Goal: Task Accomplishment & Management: Manage account settings

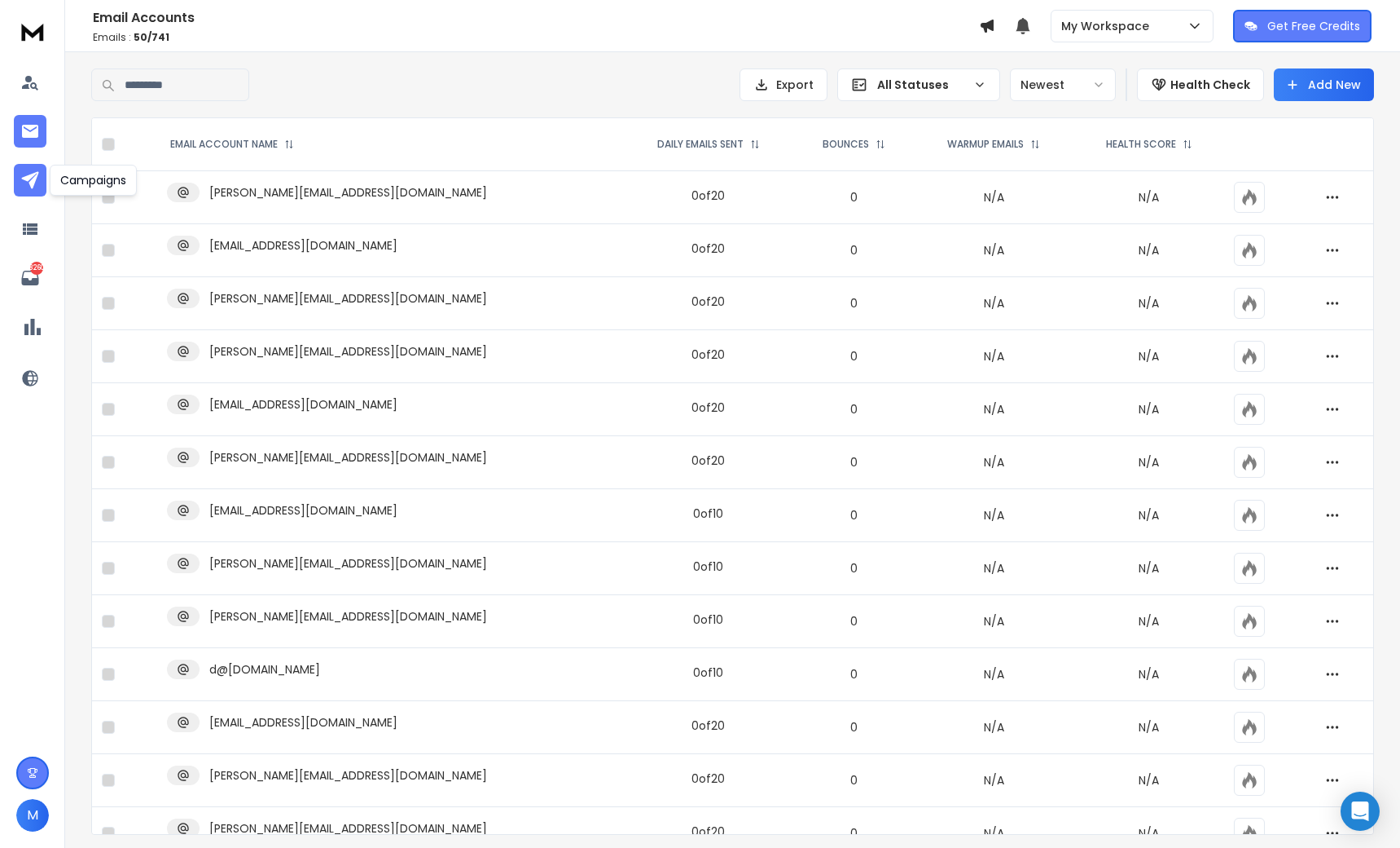
click at [39, 167] on link at bounding box center [30, 180] width 32 height 32
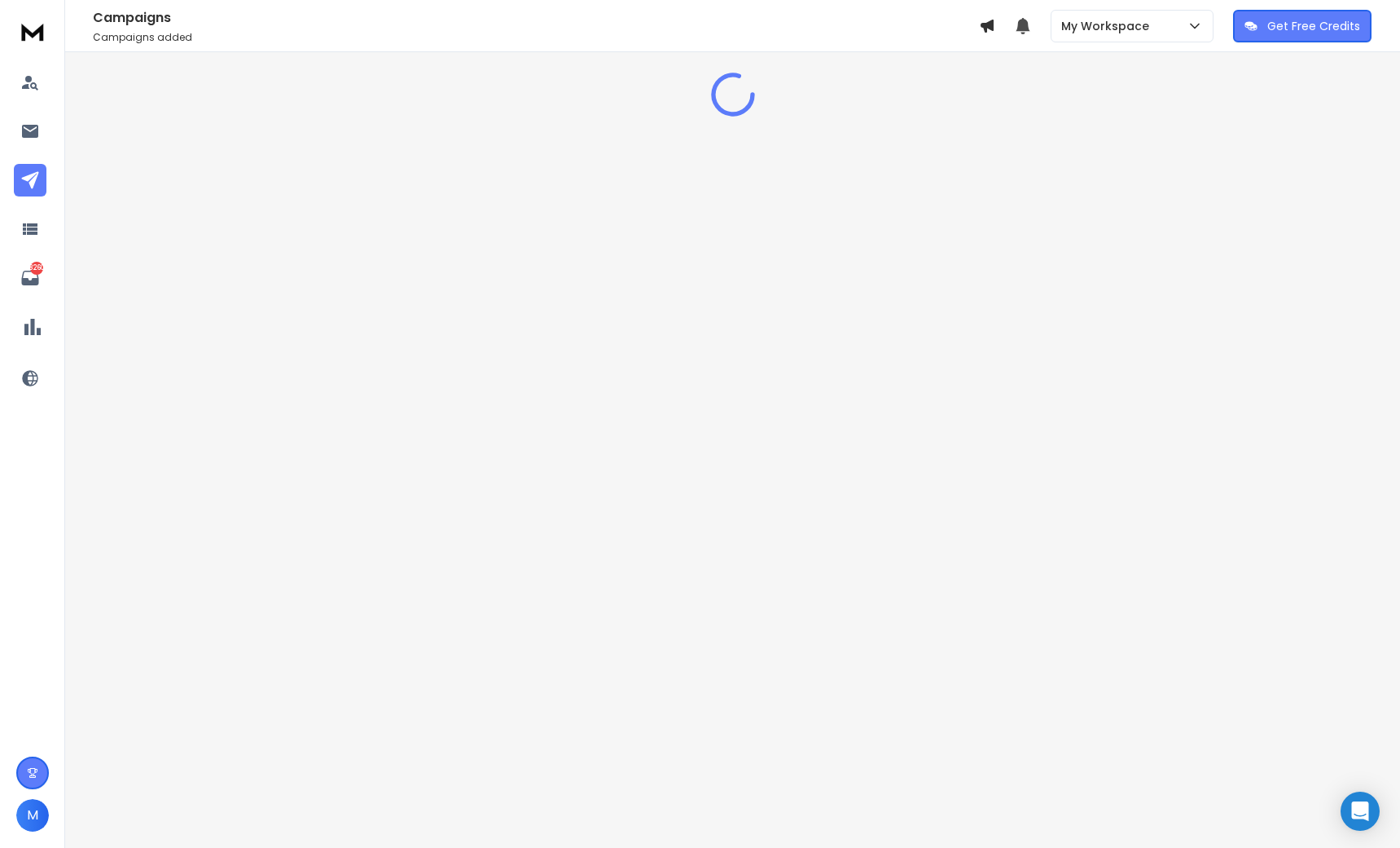
click at [189, 91] on div at bounding box center [732, 94] width 1283 height 52
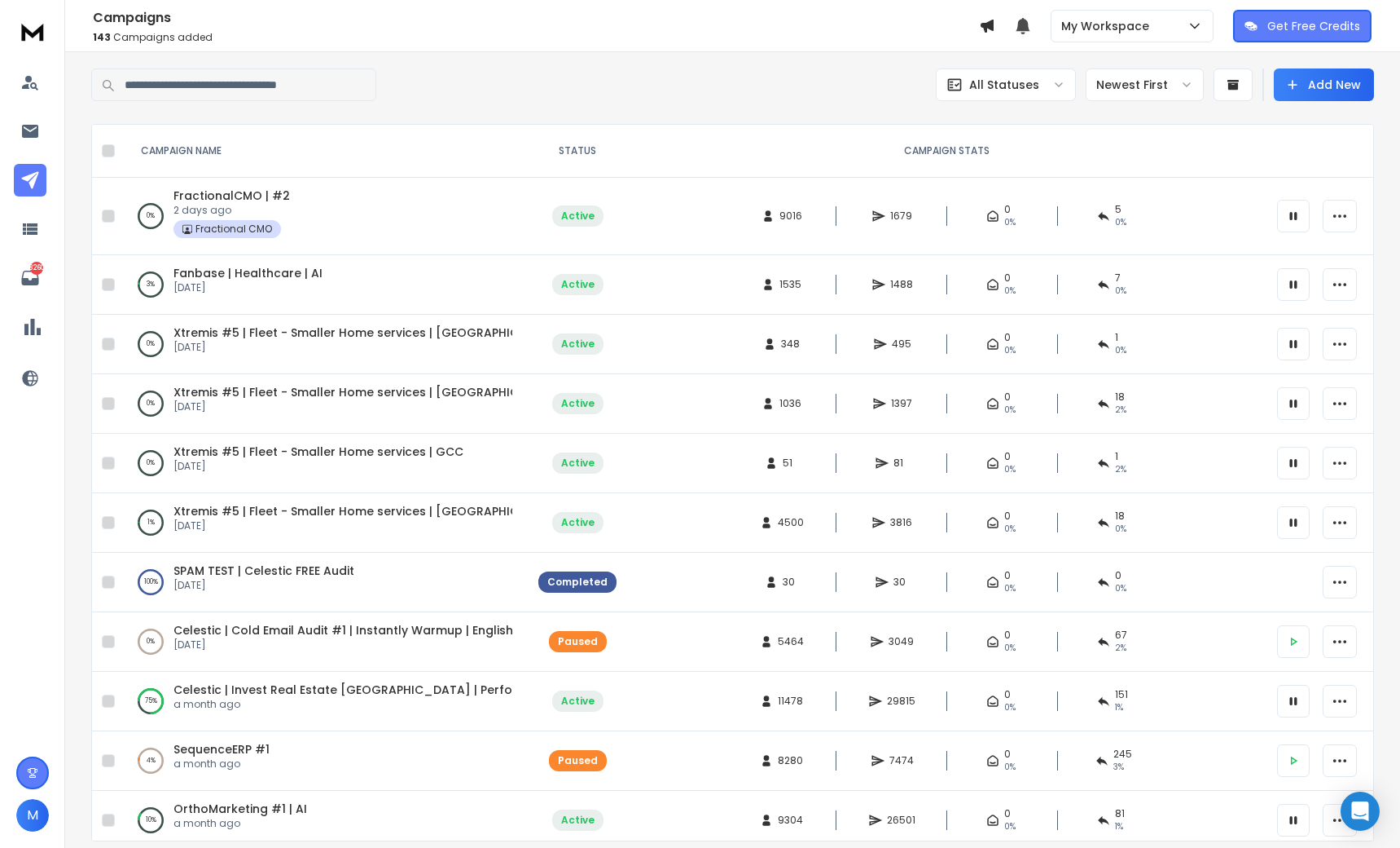
click at [135, 76] on input at bounding box center [233, 85] width 285 height 32
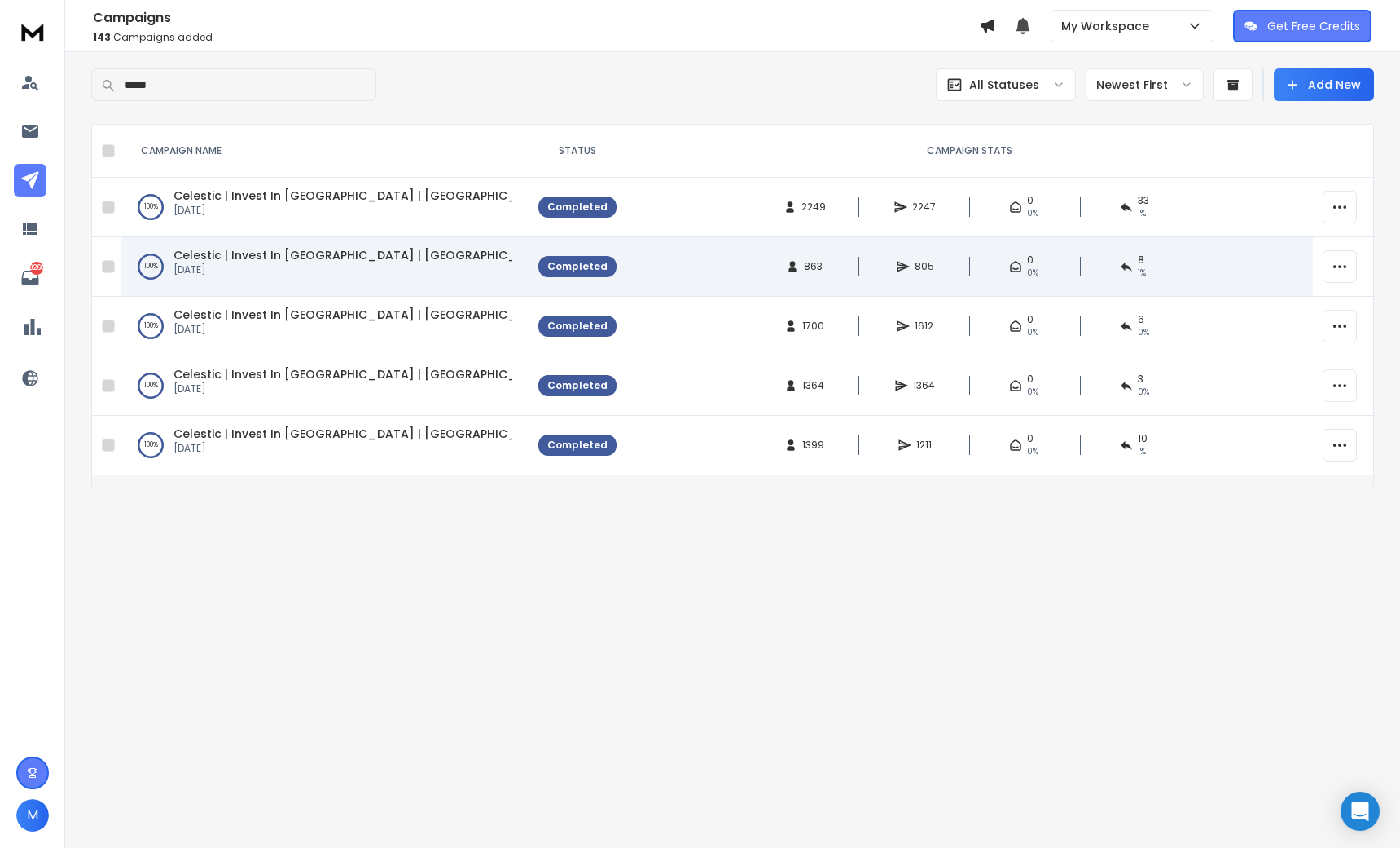
type input "*****"
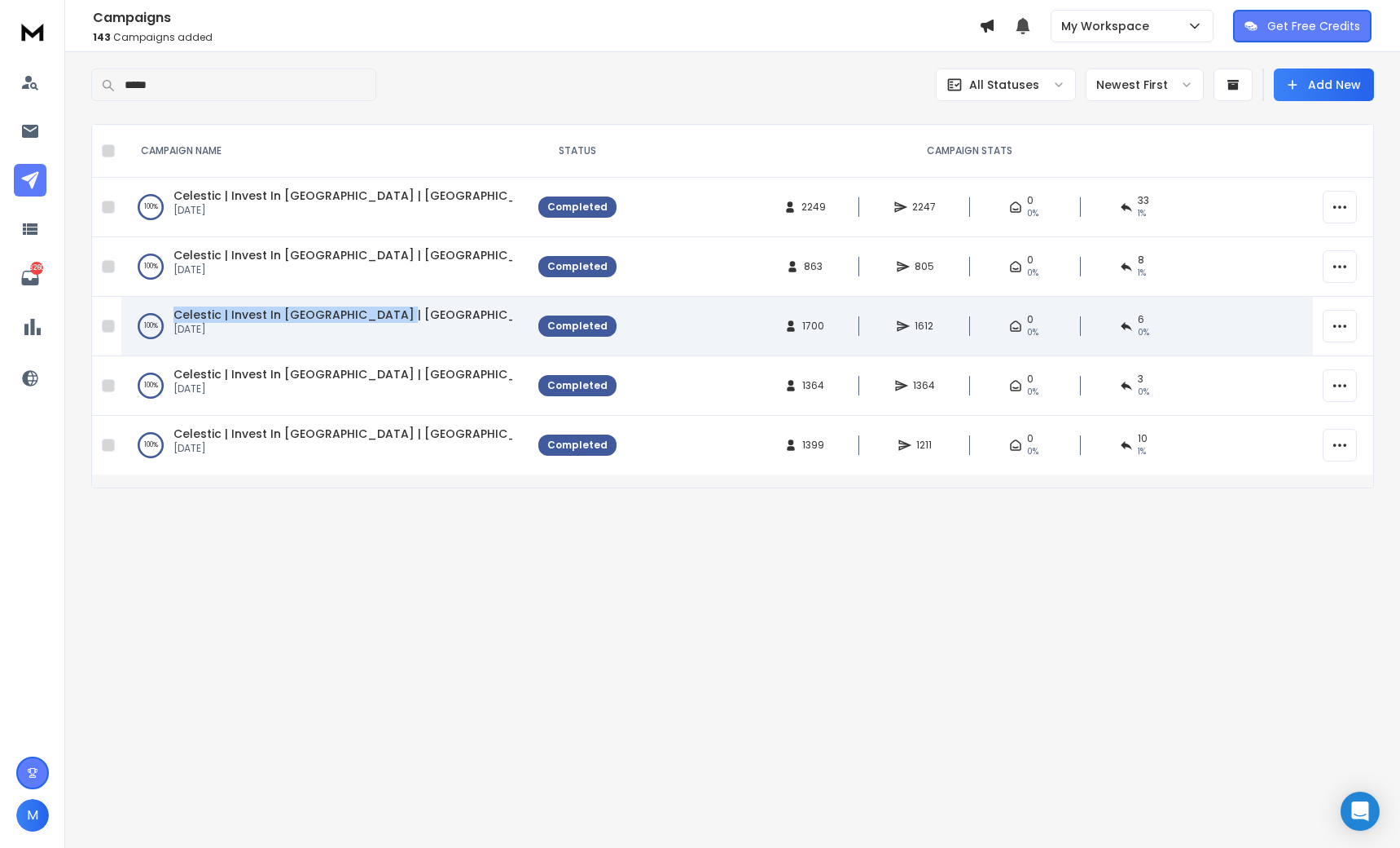
click at [274, 317] on span "Celestic | Invest In [GEOGRAPHIC_DATA] | [GEOGRAPHIC_DATA] | CEOs" at bounding box center [384, 314] width 422 height 16
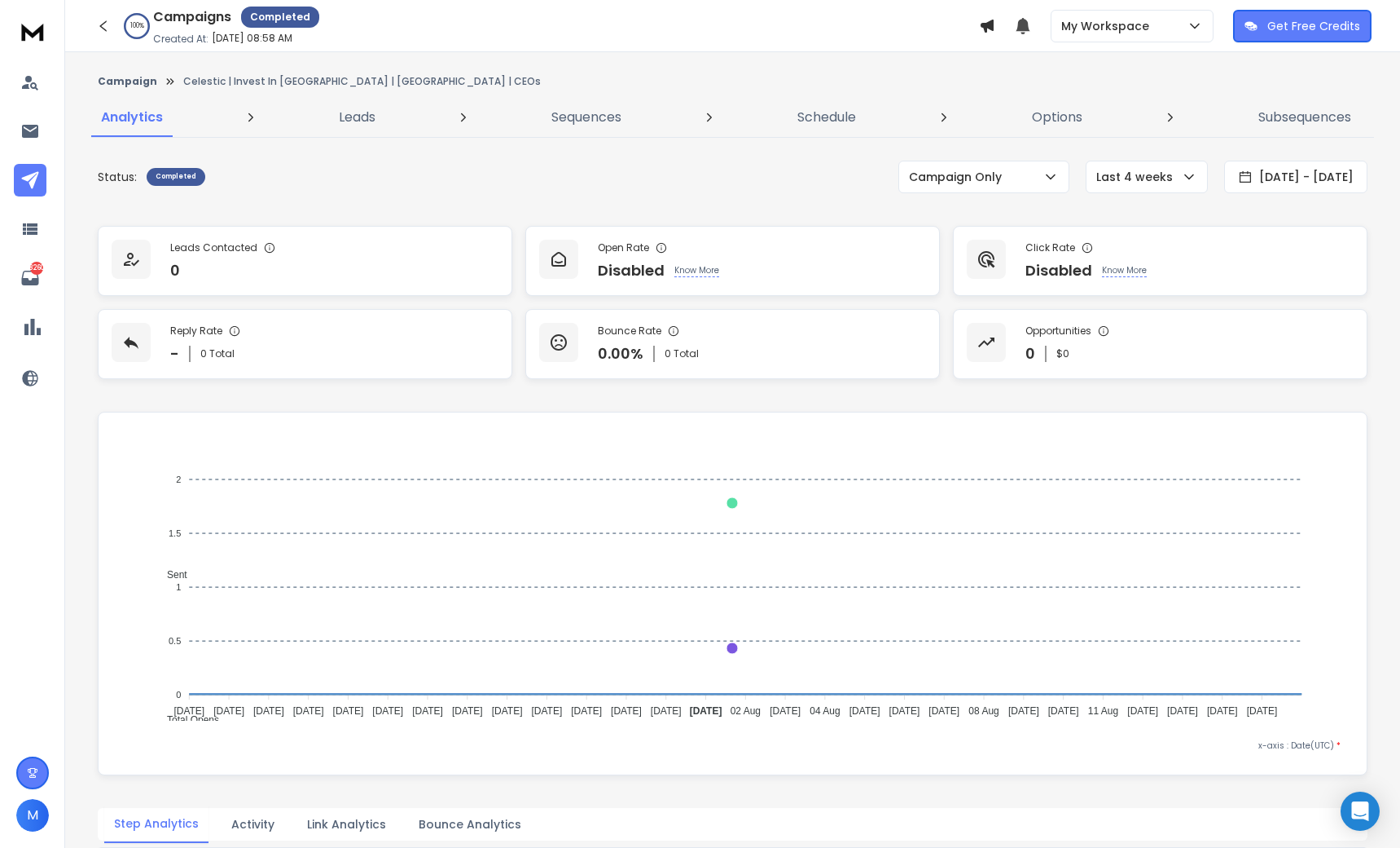
scroll to position [1, 0]
click at [1100, 194] on div "Status: Completed Campaign Only Last 4 weeks [DATE] - [DATE] Leads Contacted 0 …" at bounding box center [733, 596] width 1270 height 872
click at [1100, 177] on p "Last 4 weeks" at bounding box center [1137, 175] width 83 height 16
click at [1094, 374] on div "Last 6 months" at bounding box center [1099, 366] width 114 height 26
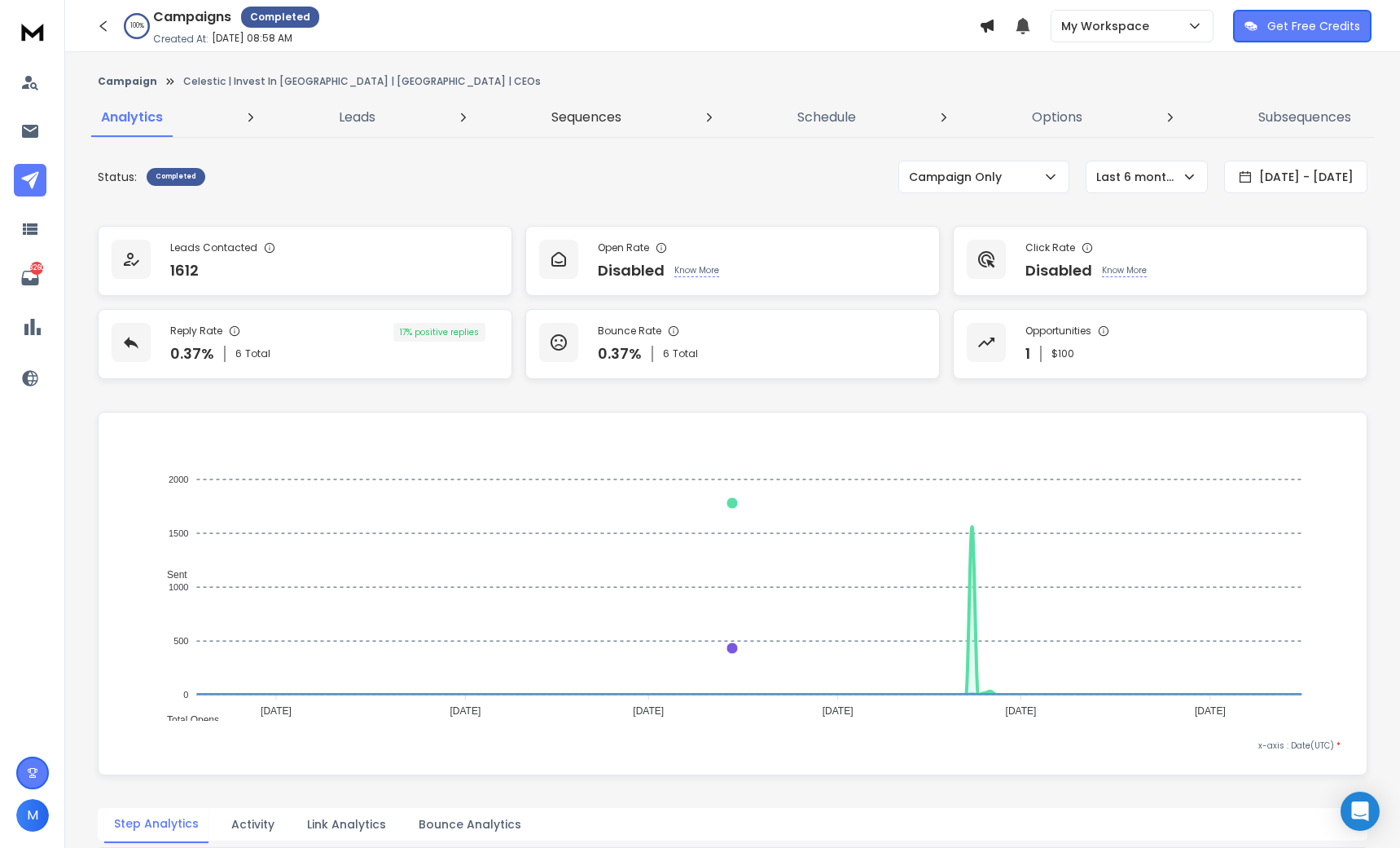
click at [581, 132] on link "Sequences" at bounding box center [587, 117] width 90 height 39
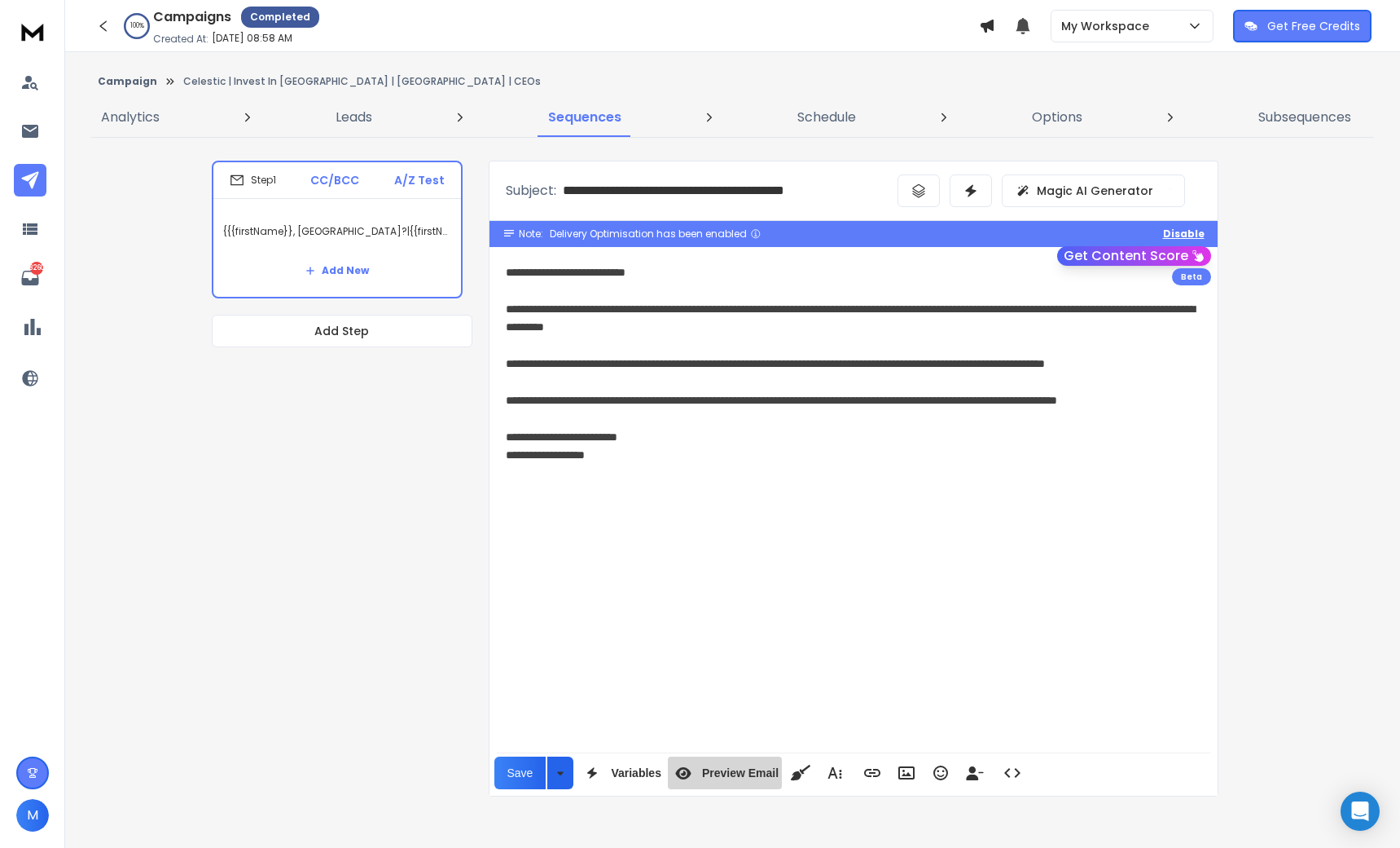
click at [729, 766] on span "Preview Email" at bounding box center [740, 773] width 83 height 14
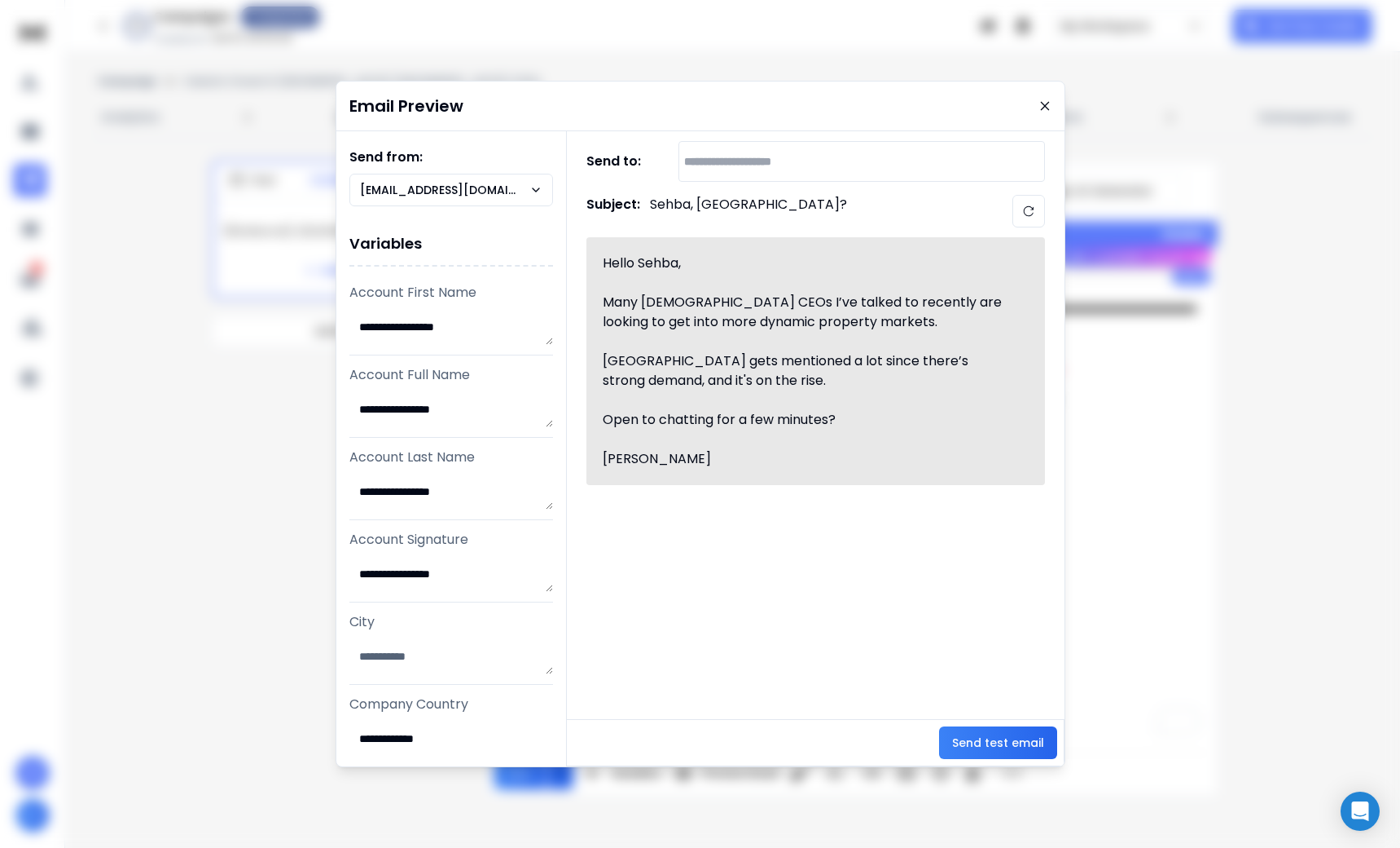
click at [1045, 104] on icon at bounding box center [1044, 106] width 9 height 9
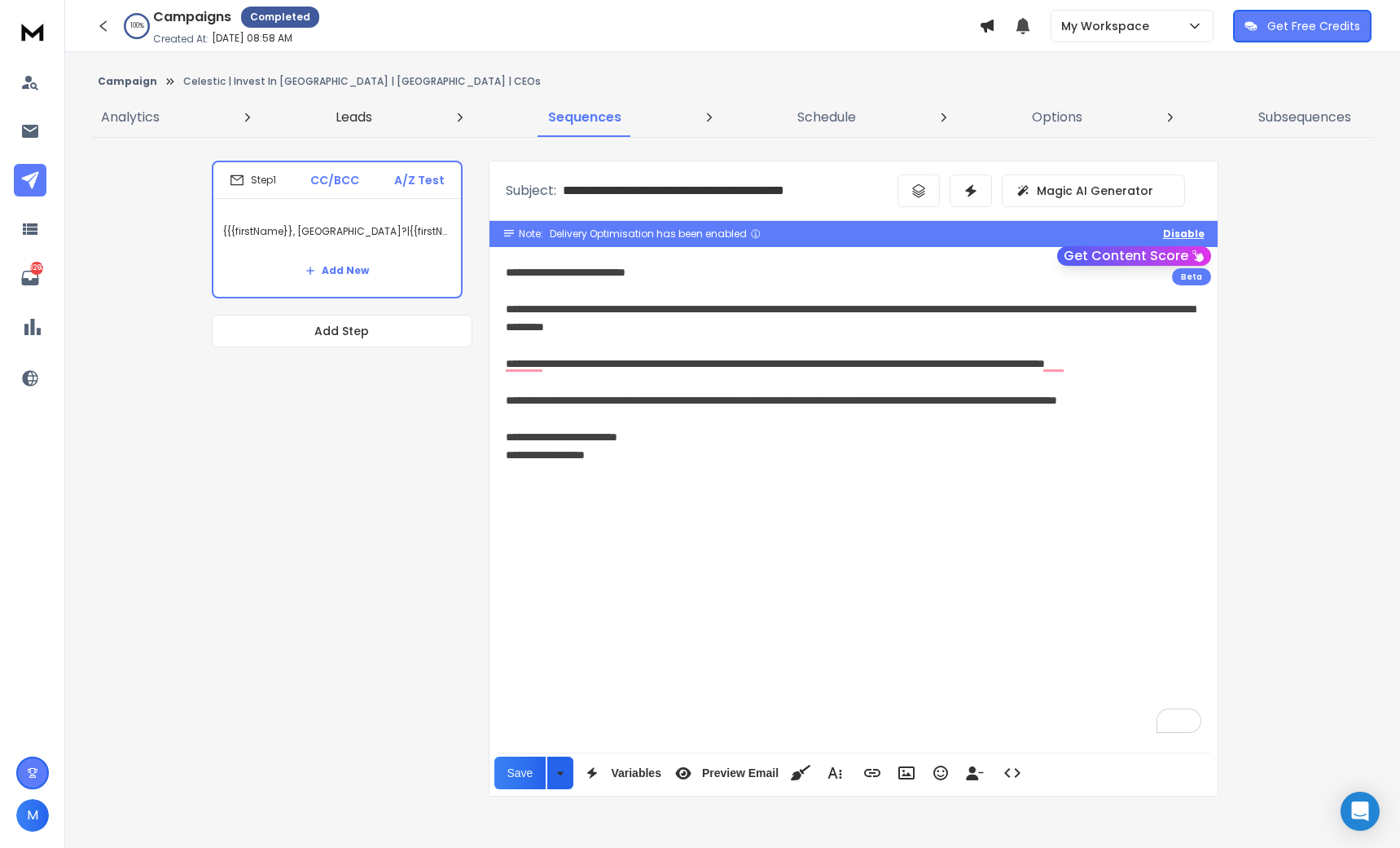
click at [350, 123] on p "Leads" at bounding box center [353, 117] width 36 height 20
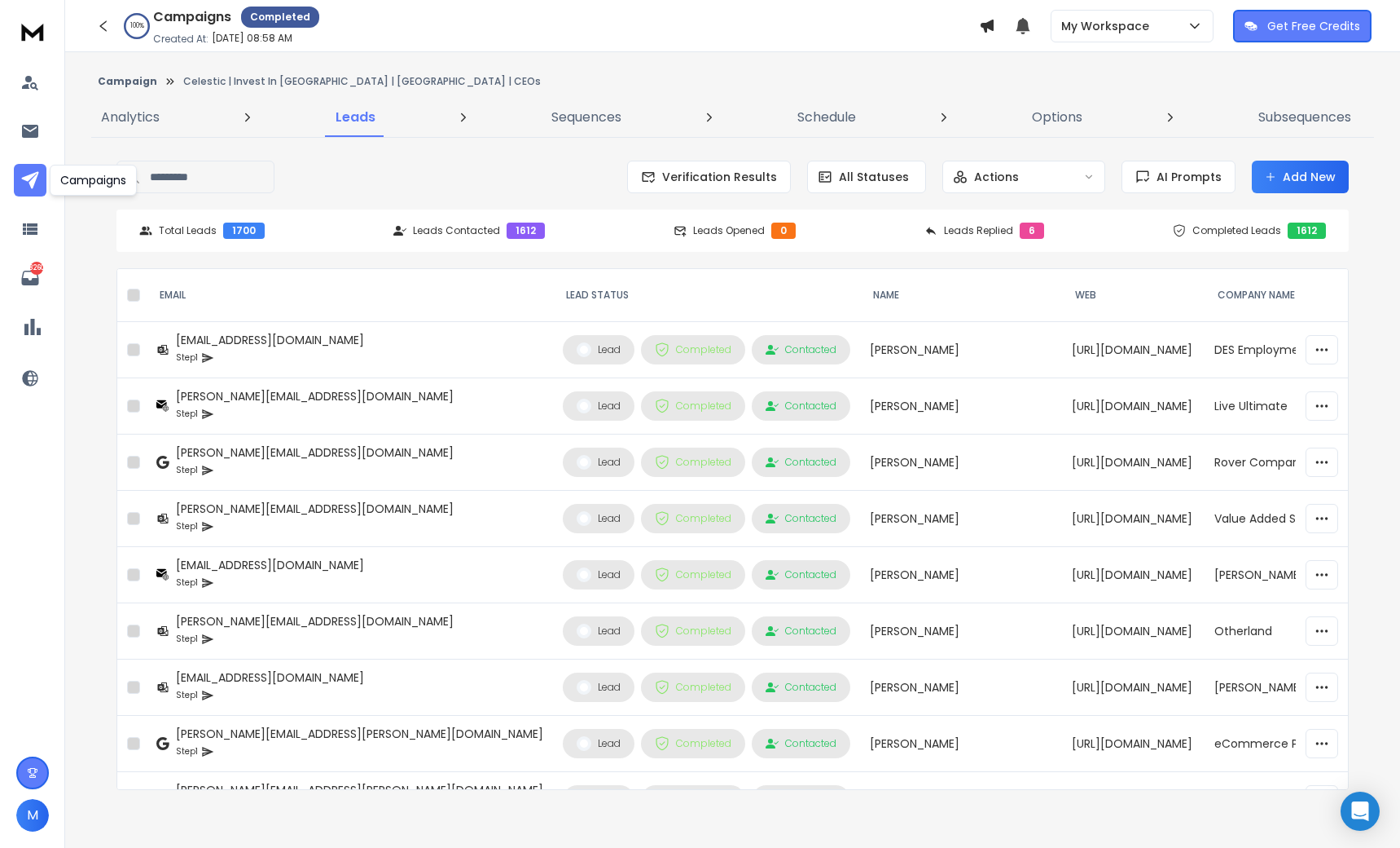
click at [34, 181] on icon at bounding box center [30, 180] width 17 height 17
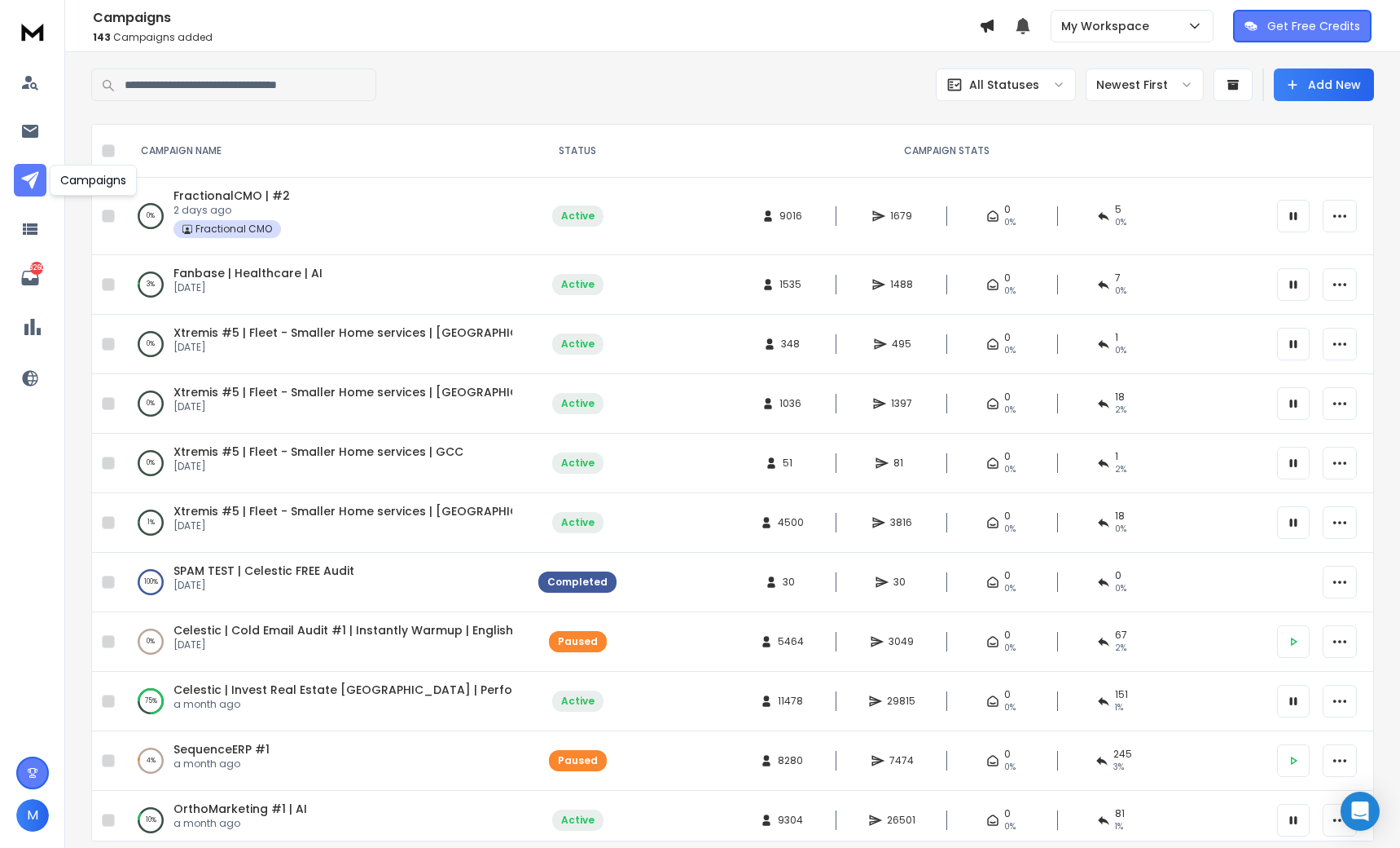
click at [285, 88] on input at bounding box center [233, 85] width 285 height 32
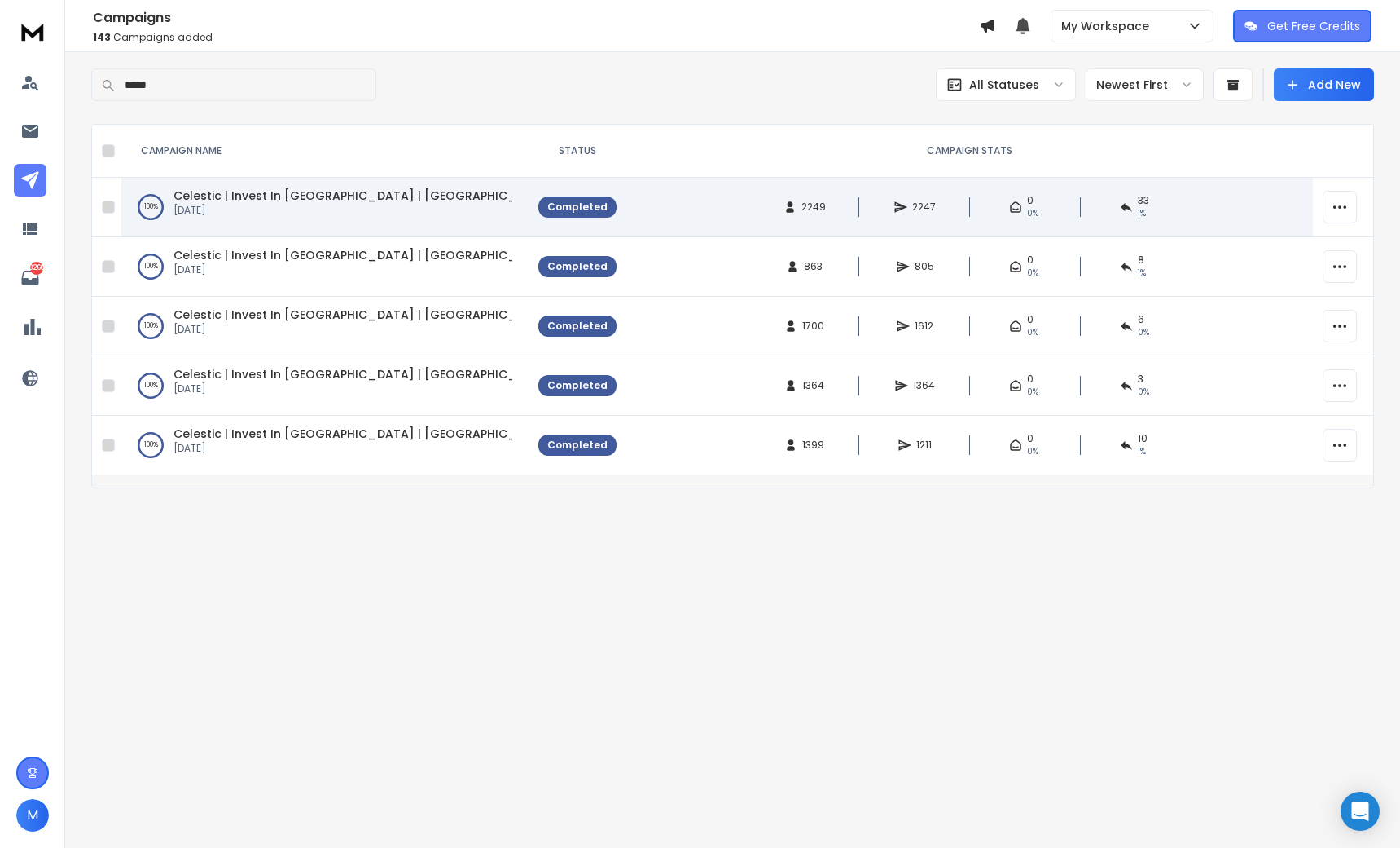
type input "*****"
click at [342, 188] on span "Celestic | Invest In [GEOGRAPHIC_DATA] | [GEOGRAPHIC_DATA] | Only Business Owne…" at bounding box center [433, 195] width 521 height 16
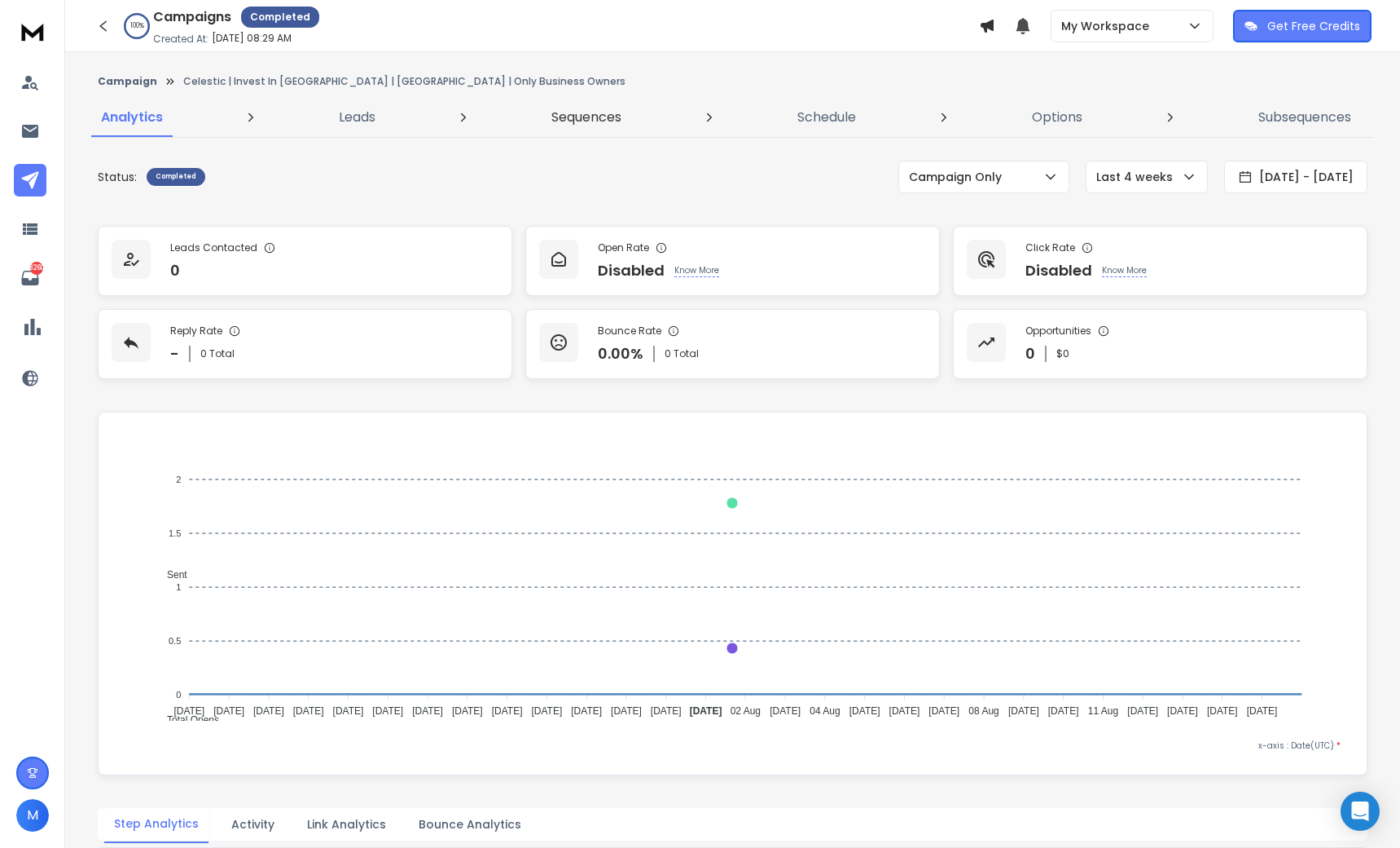
click at [586, 121] on p "Sequences" at bounding box center [587, 117] width 70 height 20
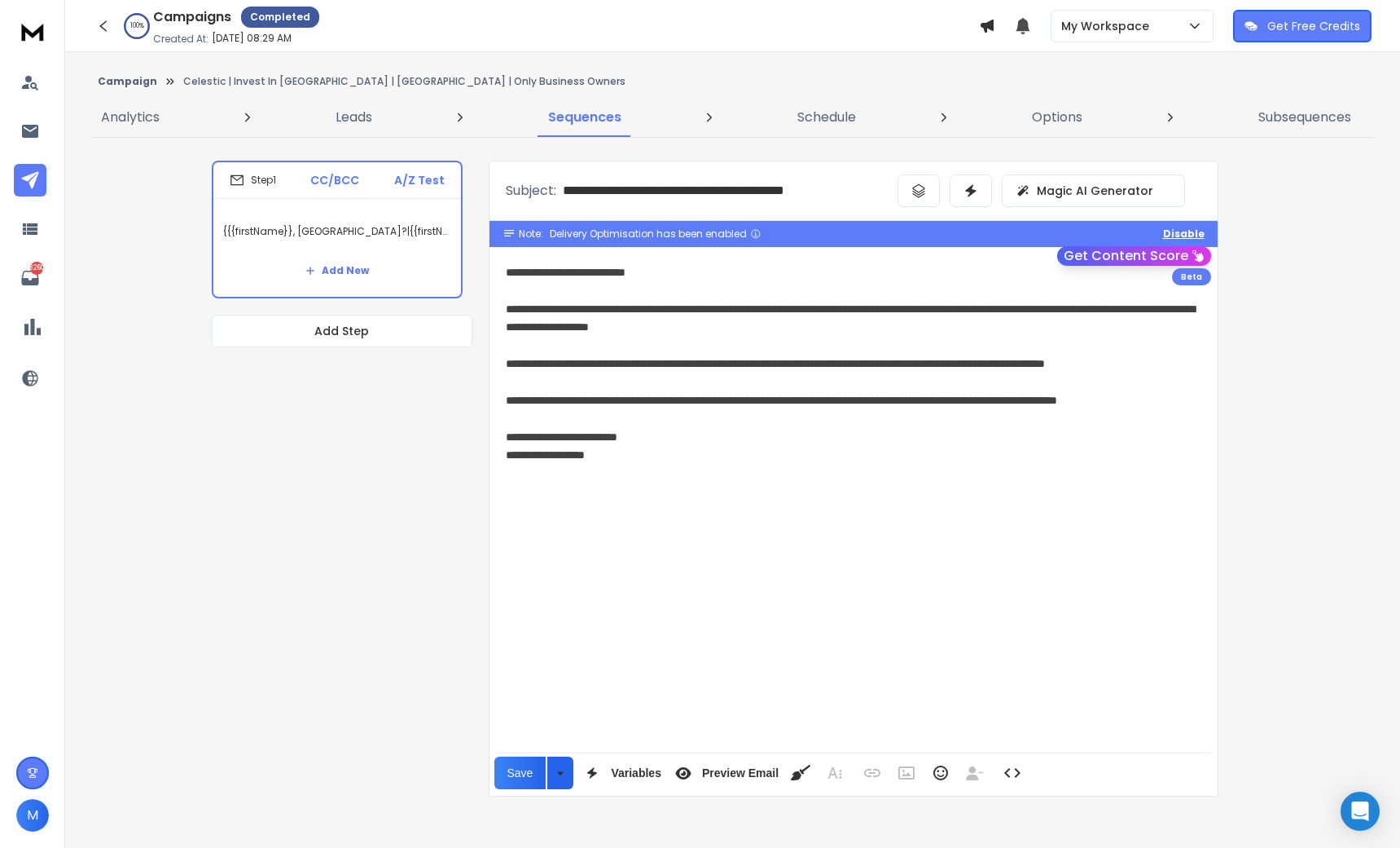
click at [402, 141] on div "**********" at bounding box center [732, 435] width 1283 height 735
click at [386, 138] on div "**********" at bounding box center [732, 435] width 1283 height 735
click at [369, 137] on div "Analytics Leads Sequences Schedule Options Subsequences" at bounding box center [732, 118] width 1283 height 40
click at [369, 129] on link "Leads" at bounding box center [353, 117] width 56 height 39
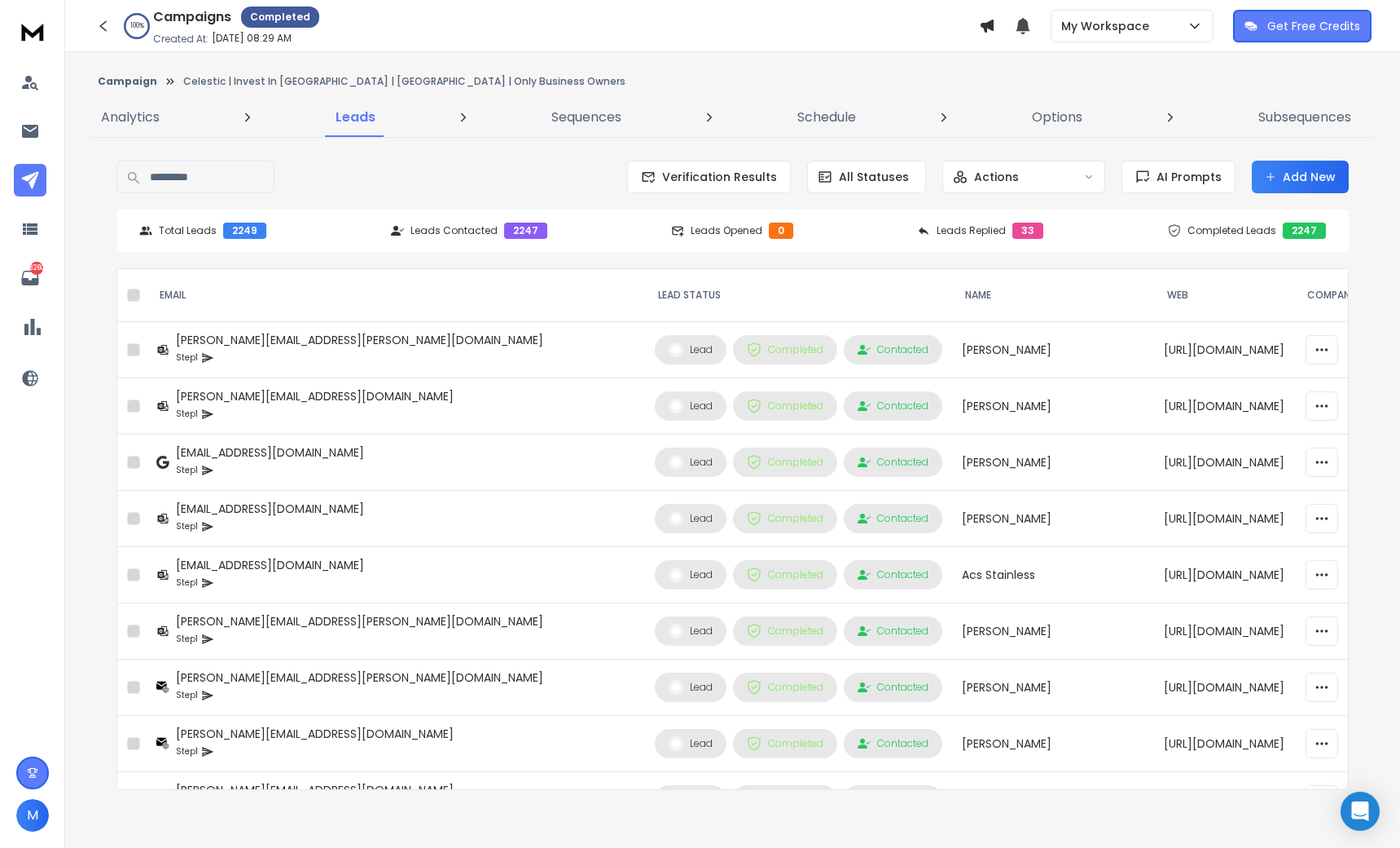
click at [267, 181] on input at bounding box center [195, 177] width 158 height 32
paste input "**********"
type input "**********"
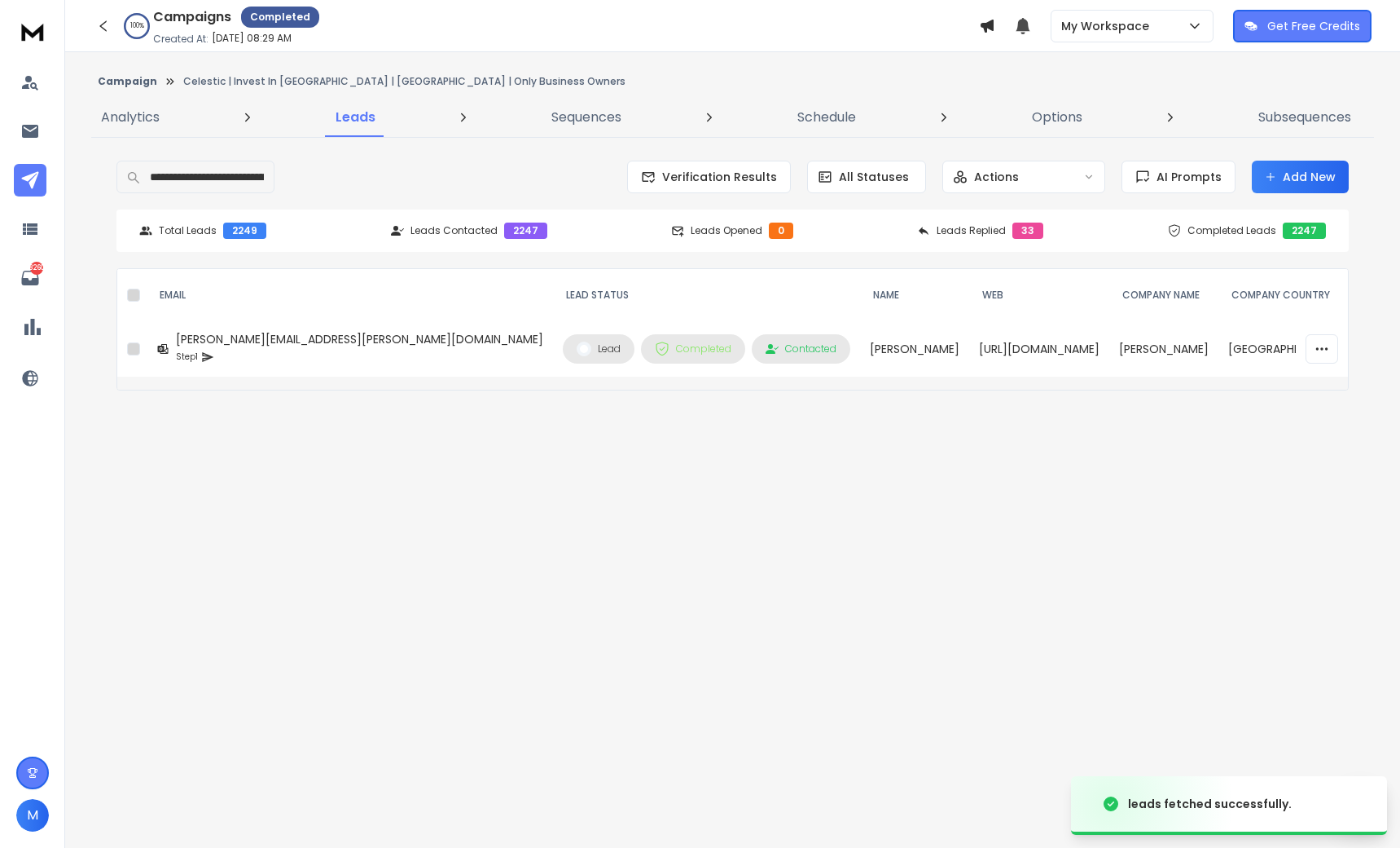
click at [370, 350] on div "Step 1" at bounding box center [360, 356] width 368 height 16
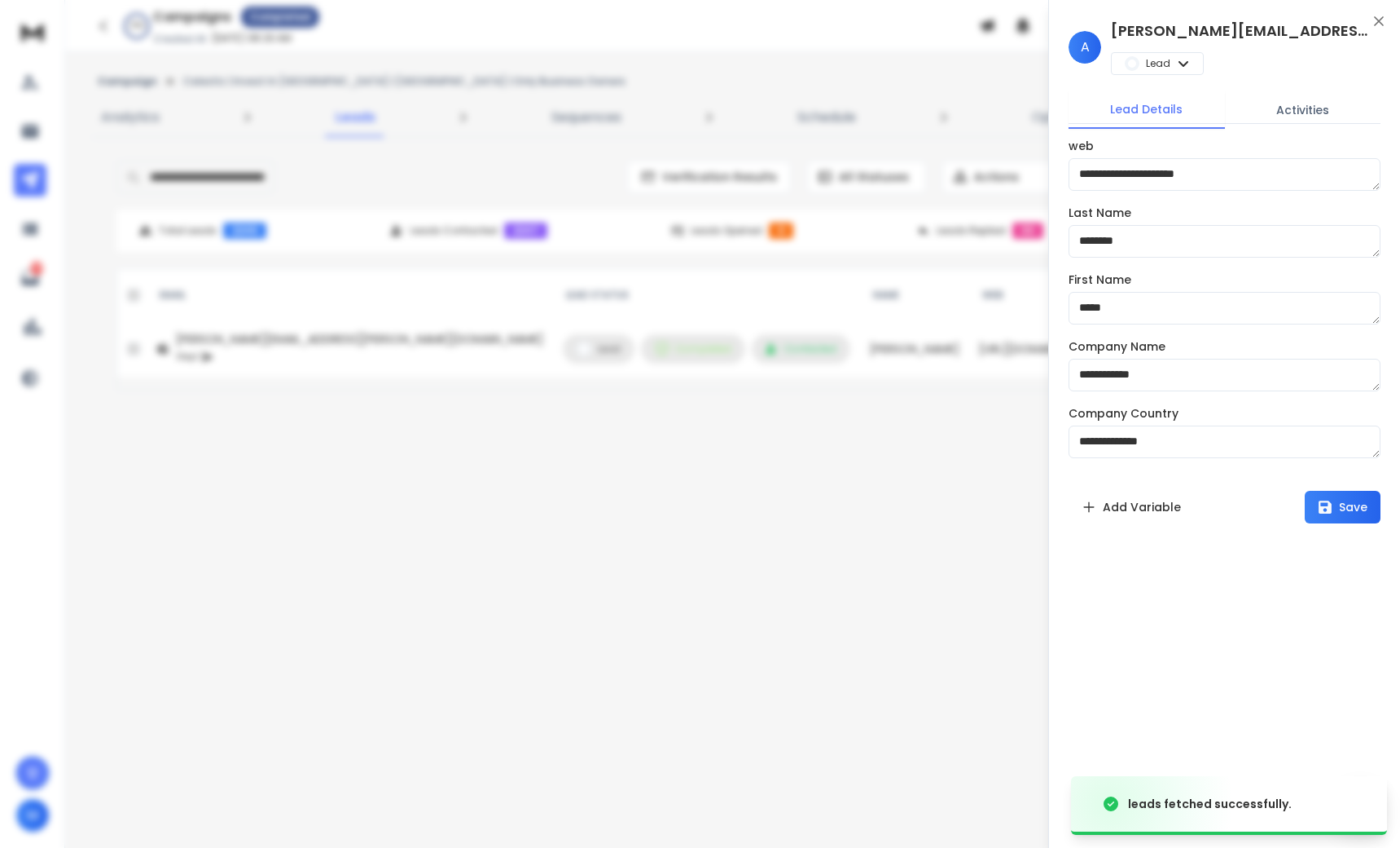
click at [1318, 99] on button "Activities" at bounding box center [1304, 111] width 156 height 36
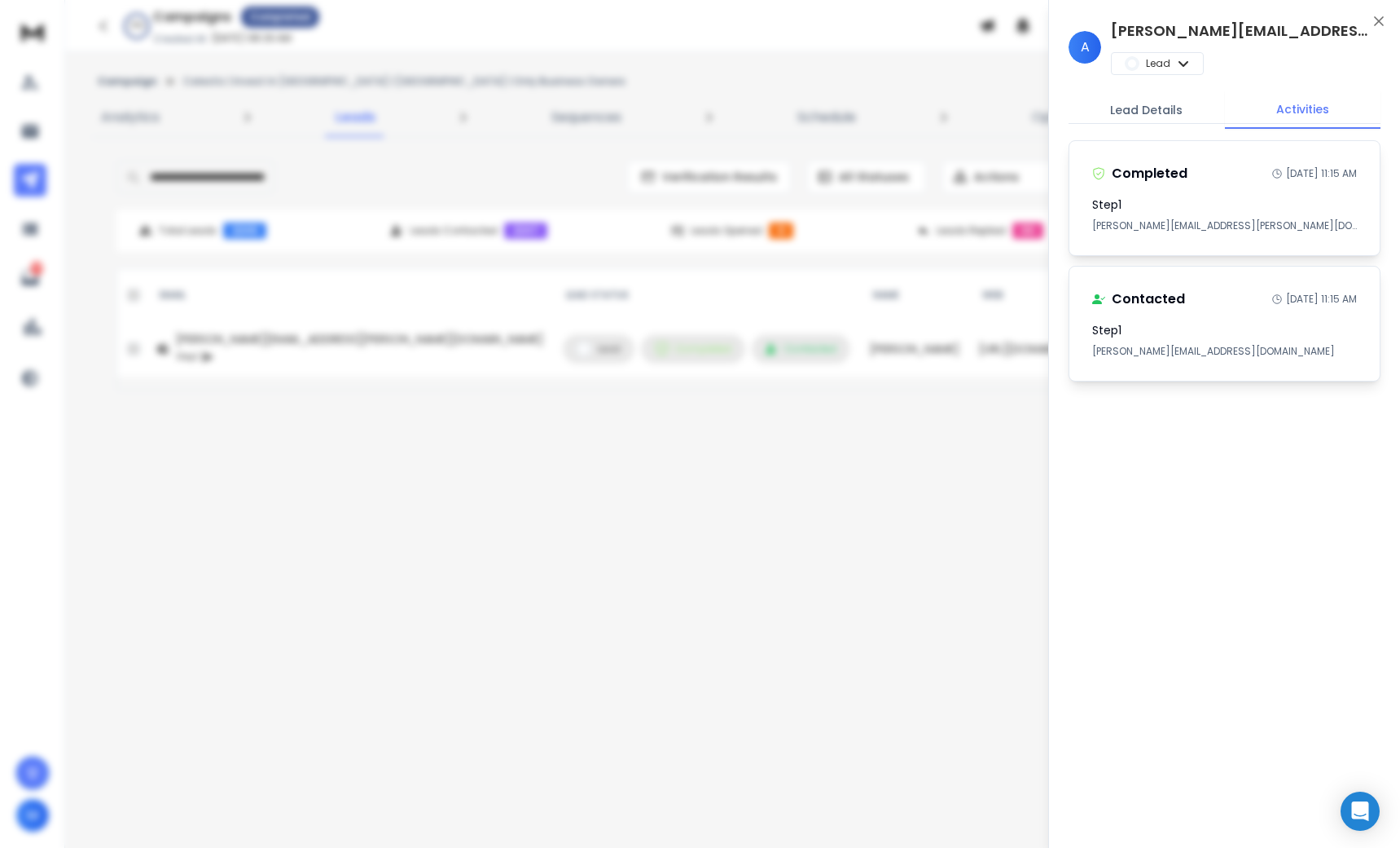
click at [877, 200] on div at bounding box center [700, 424] width 1400 height 848
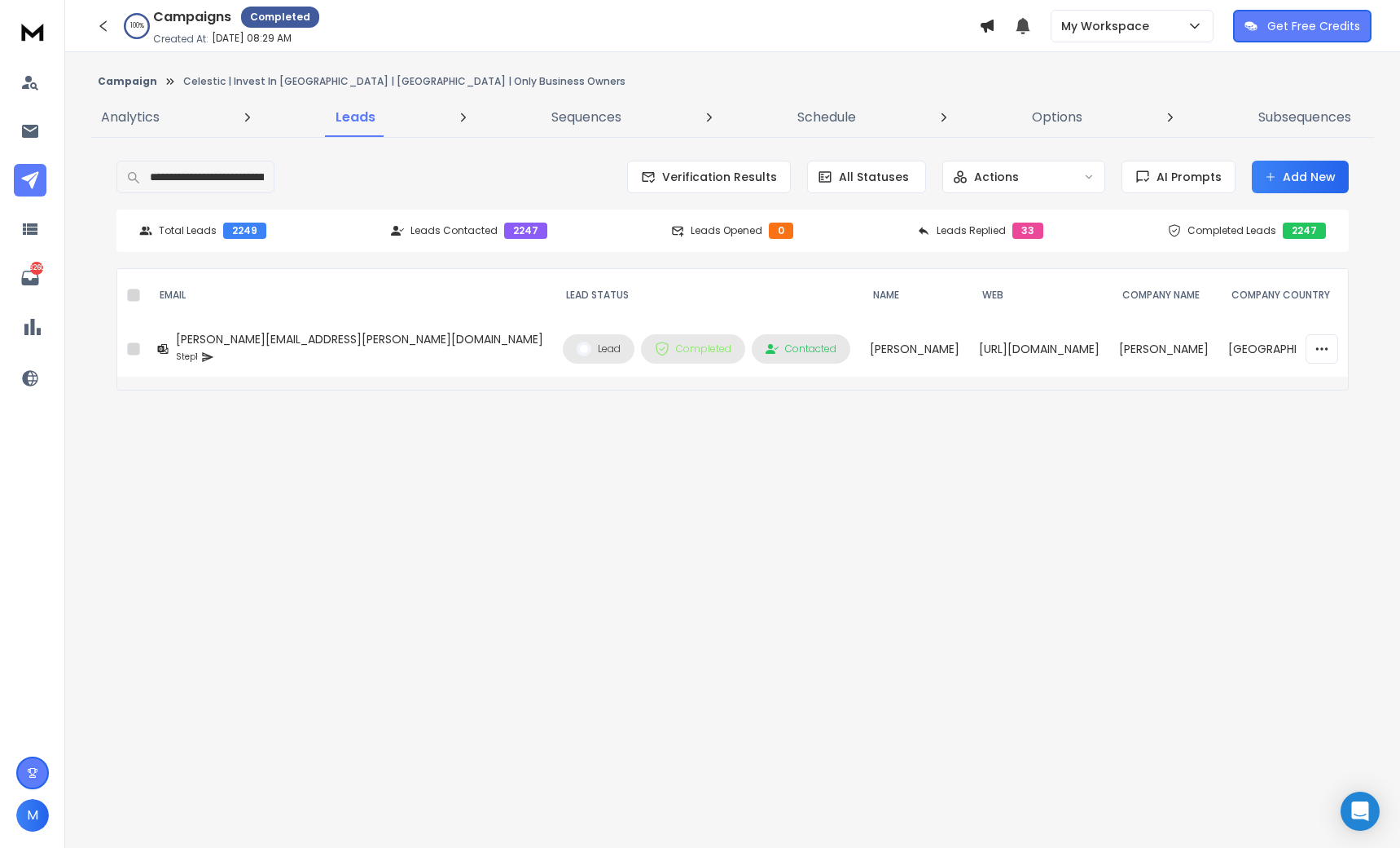
click at [174, 111] on div "Analytics Leads Sequences Schedule Options Subsequences" at bounding box center [727, 117] width 1270 height 39
click at [165, 111] on link "Analytics" at bounding box center [130, 117] width 78 height 39
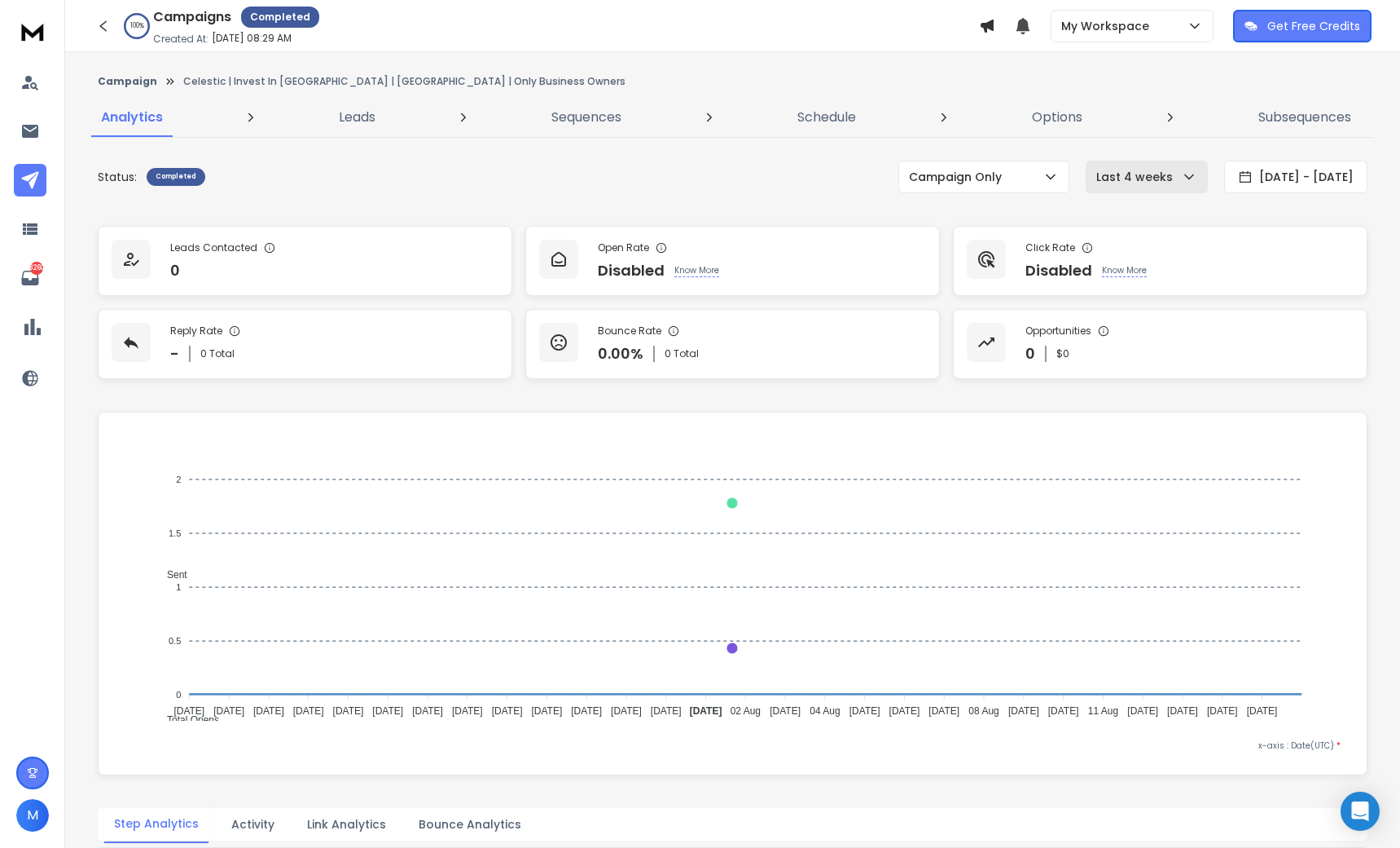
click at [1096, 177] on p "Last 4 weeks" at bounding box center [1137, 176] width 83 height 16
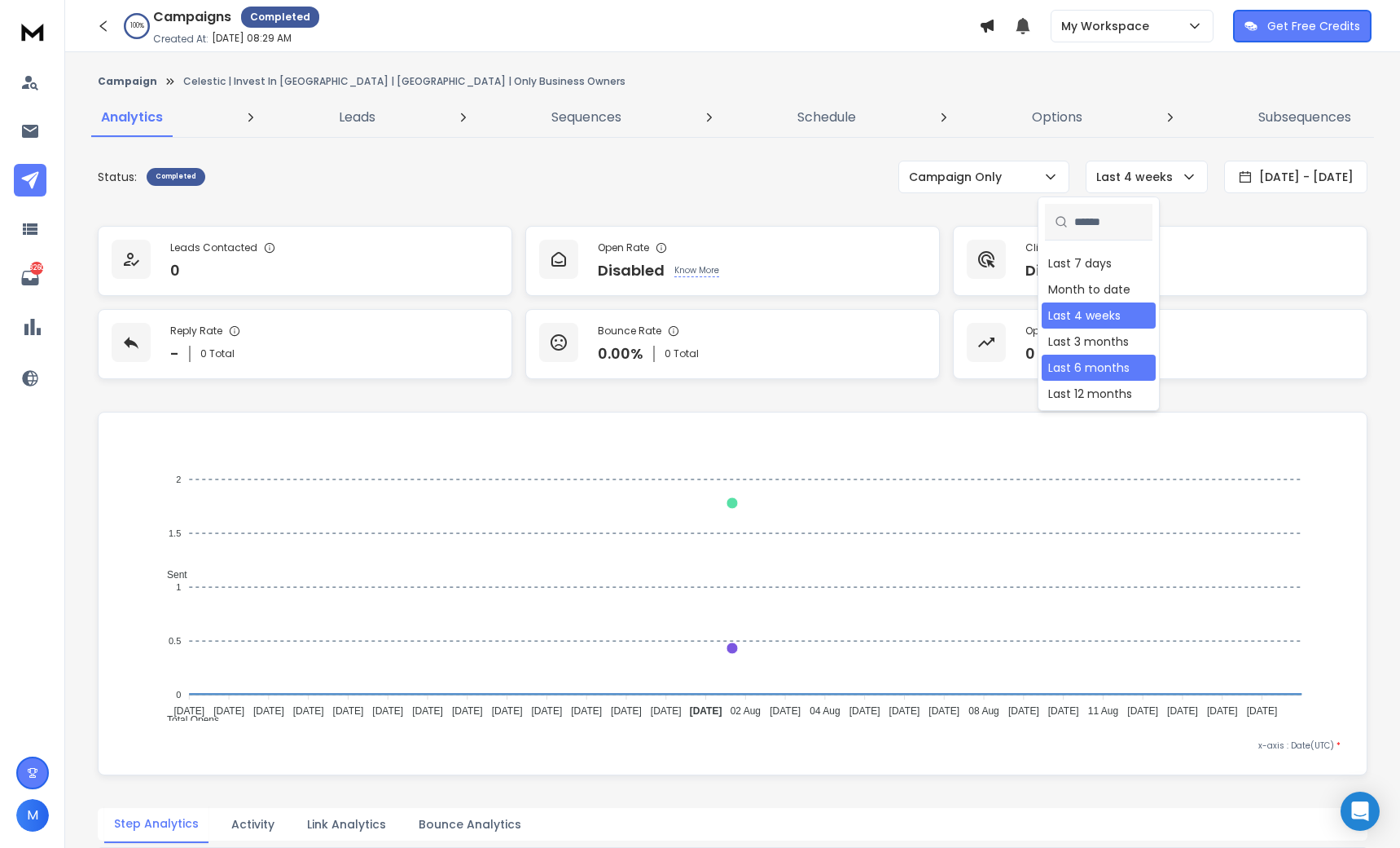
click at [1090, 377] on div "Last 6 months" at bounding box center [1099, 367] width 114 height 26
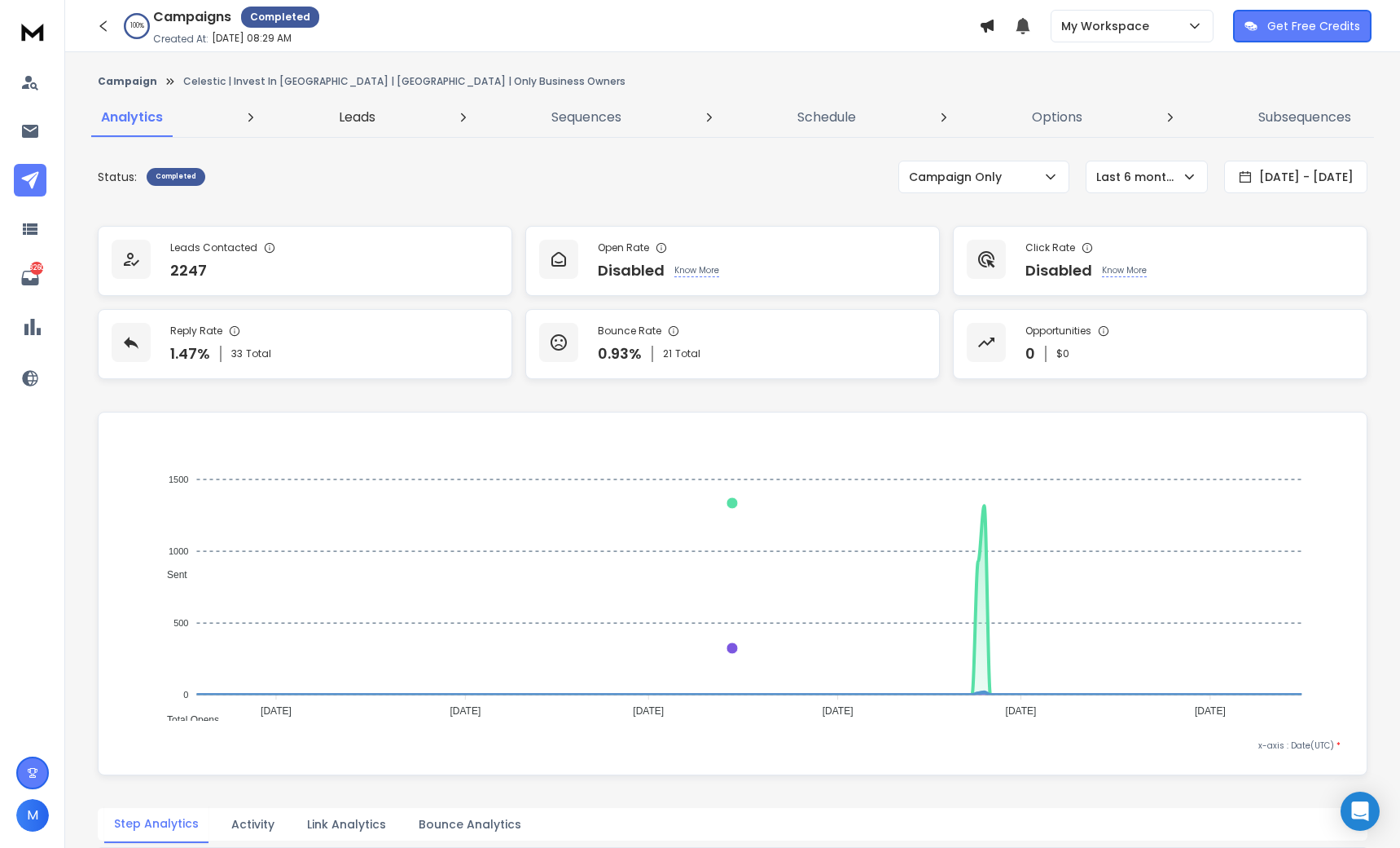
click at [381, 115] on link "Leads" at bounding box center [357, 117] width 56 height 39
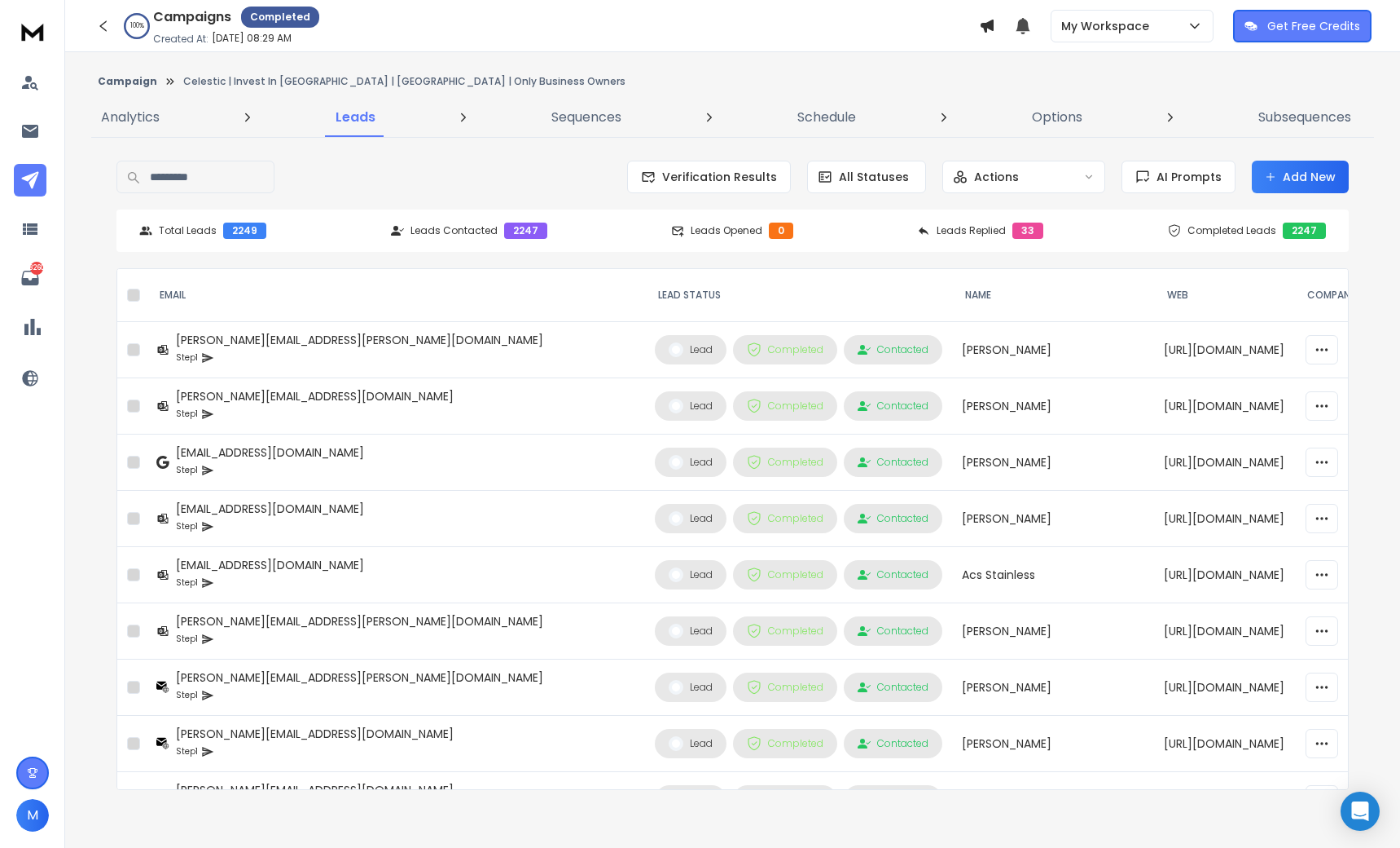
click at [262, 182] on input at bounding box center [195, 177] width 158 height 32
paste input "**********"
type input "**********"
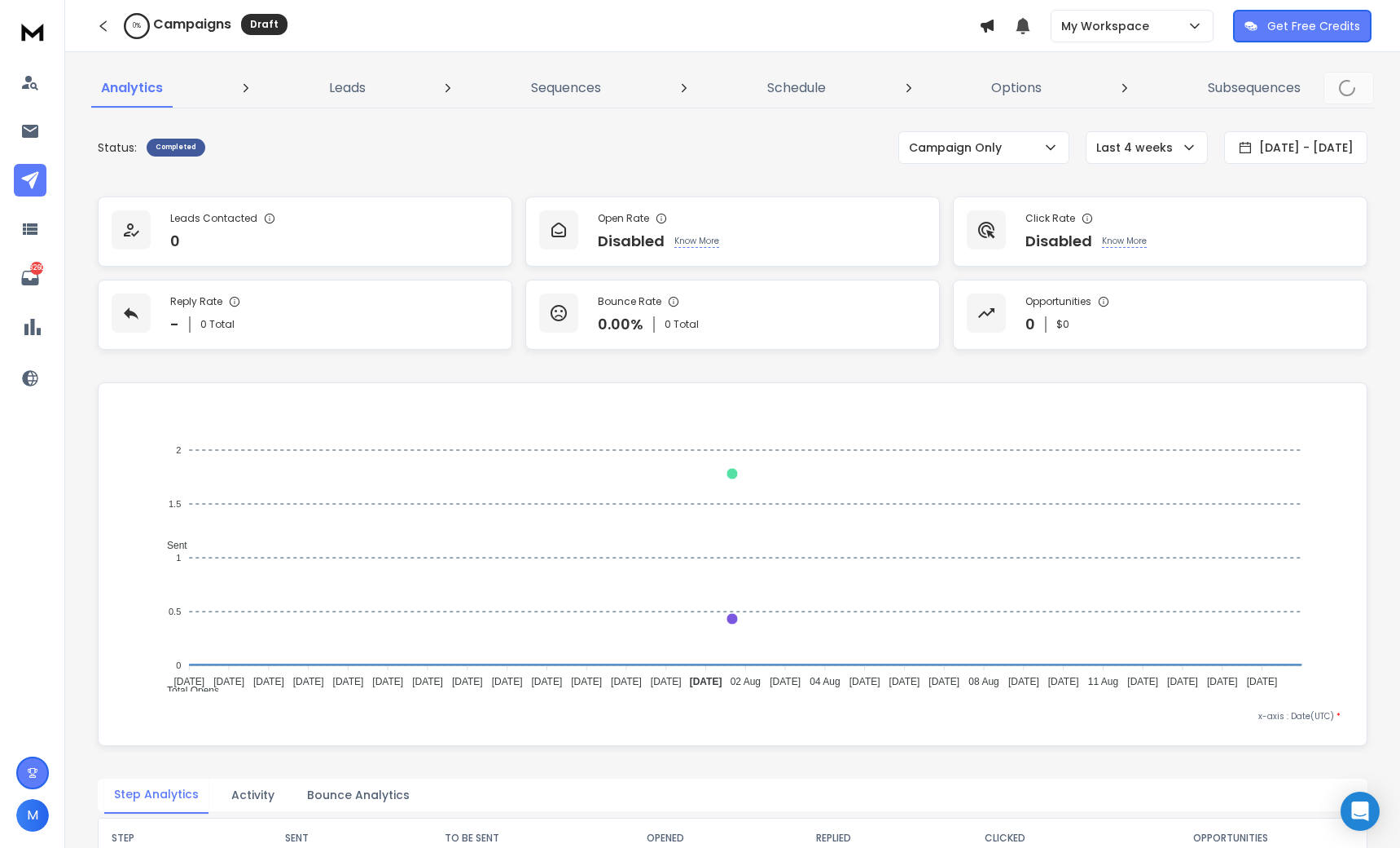
click at [1090, 145] on div "Analytics Leads Sequences Schedule Options Subsequences Status: Completed Campa…" at bounding box center [732, 539] width 1283 height 941
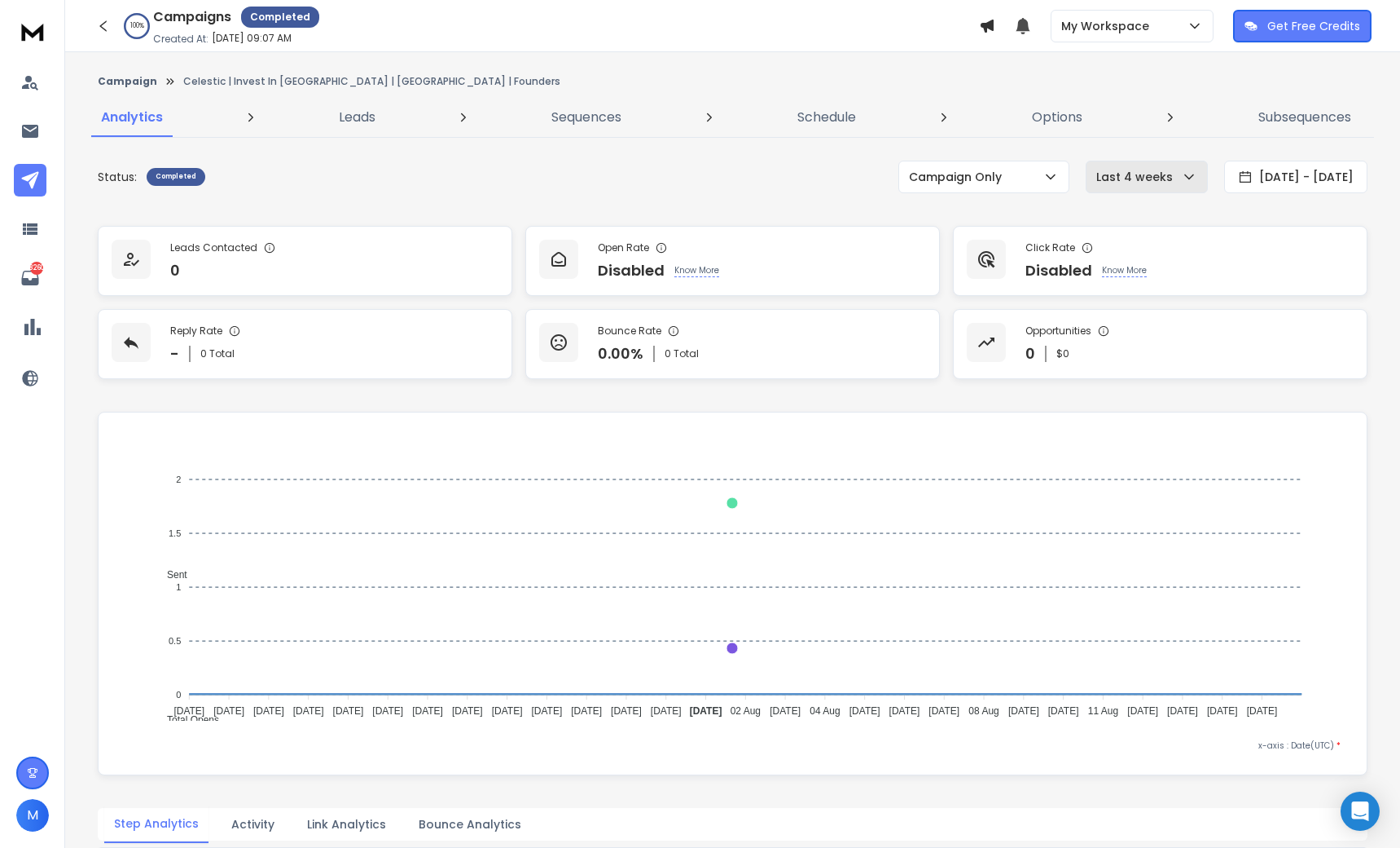
click at [1086, 189] on button "Last 4 weeks" at bounding box center [1147, 177] width 122 height 32
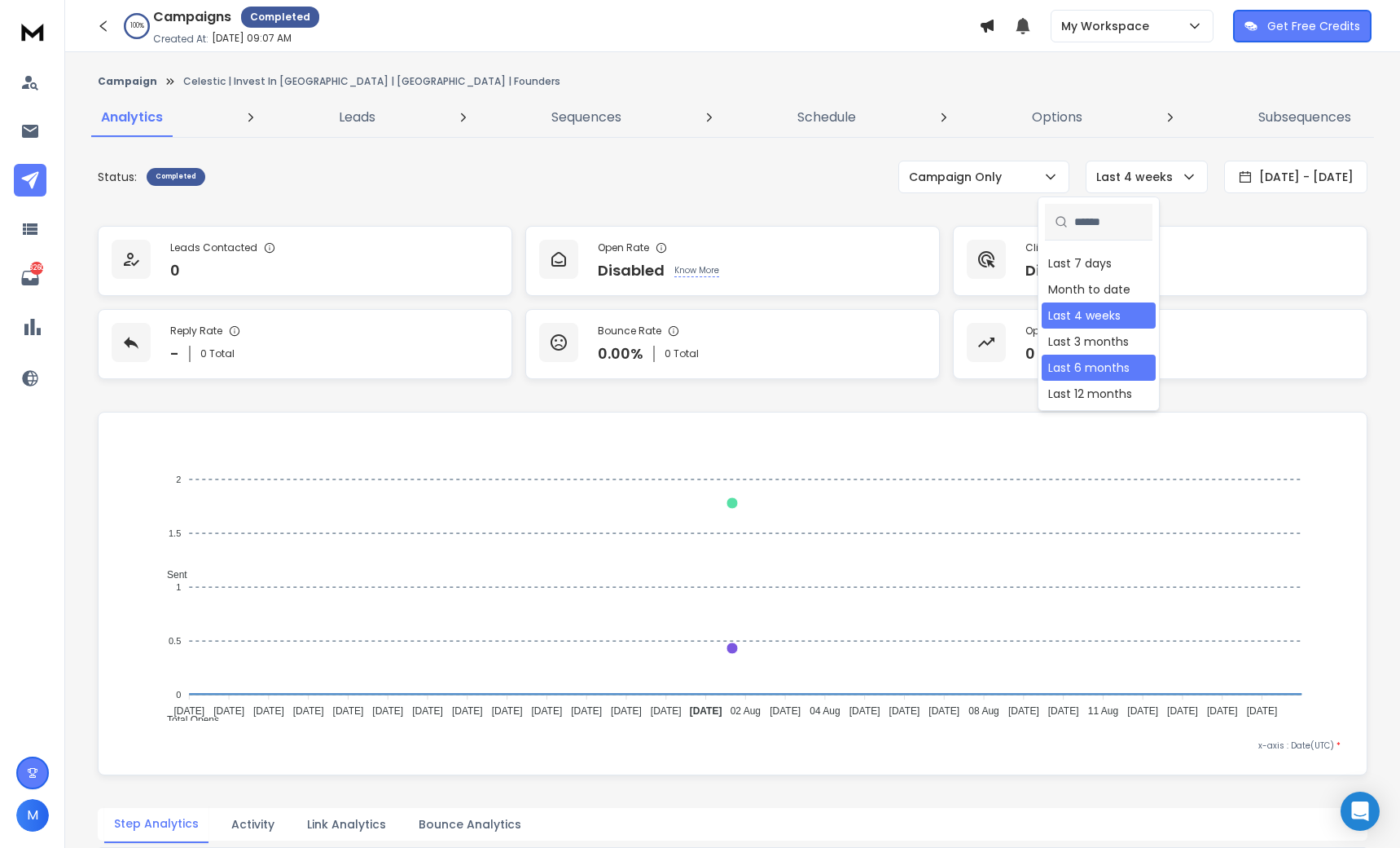
click at [1078, 373] on div "Last 6 months" at bounding box center [1090, 367] width 82 height 16
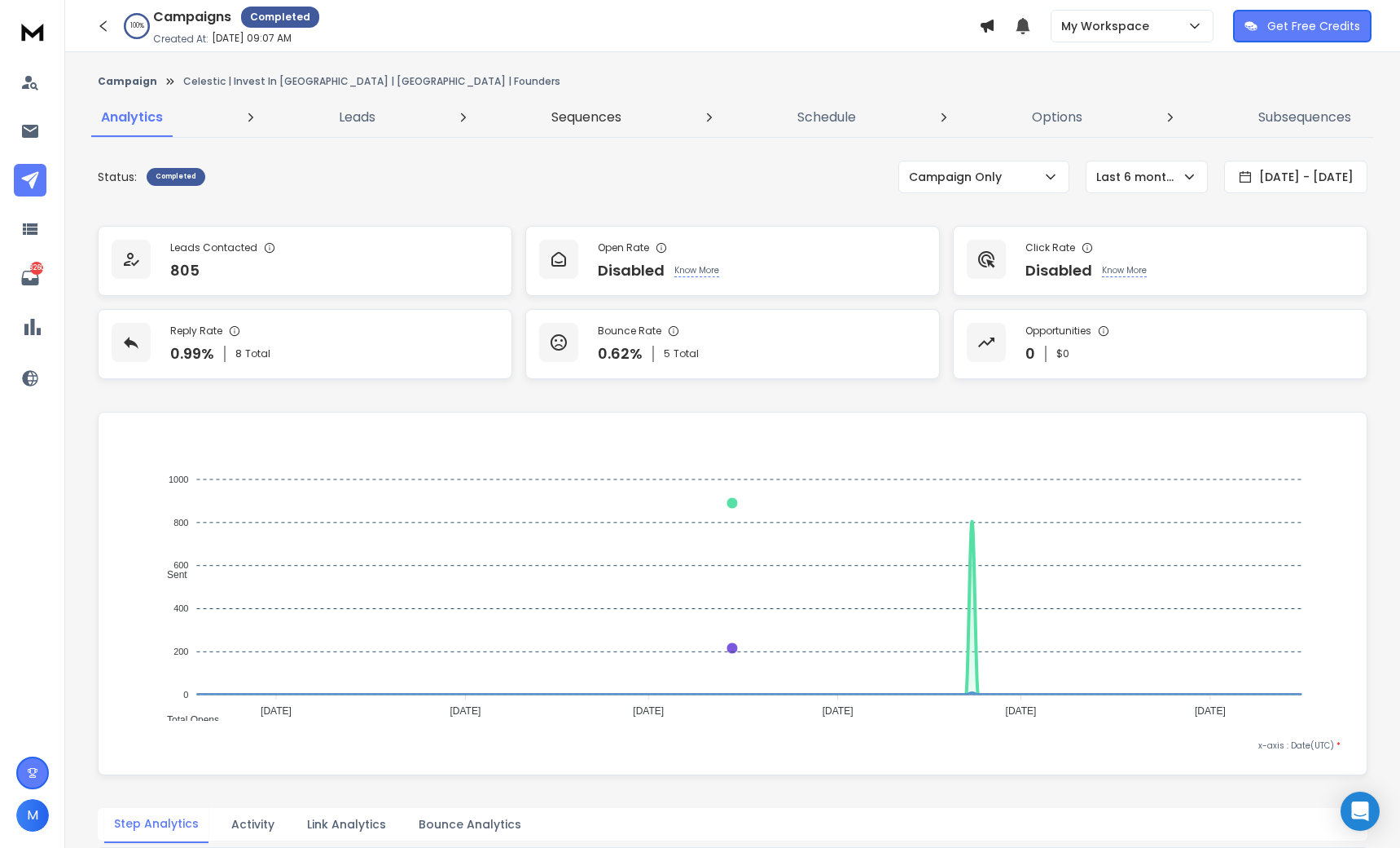
click at [581, 132] on link "Sequences" at bounding box center [587, 117] width 90 height 39
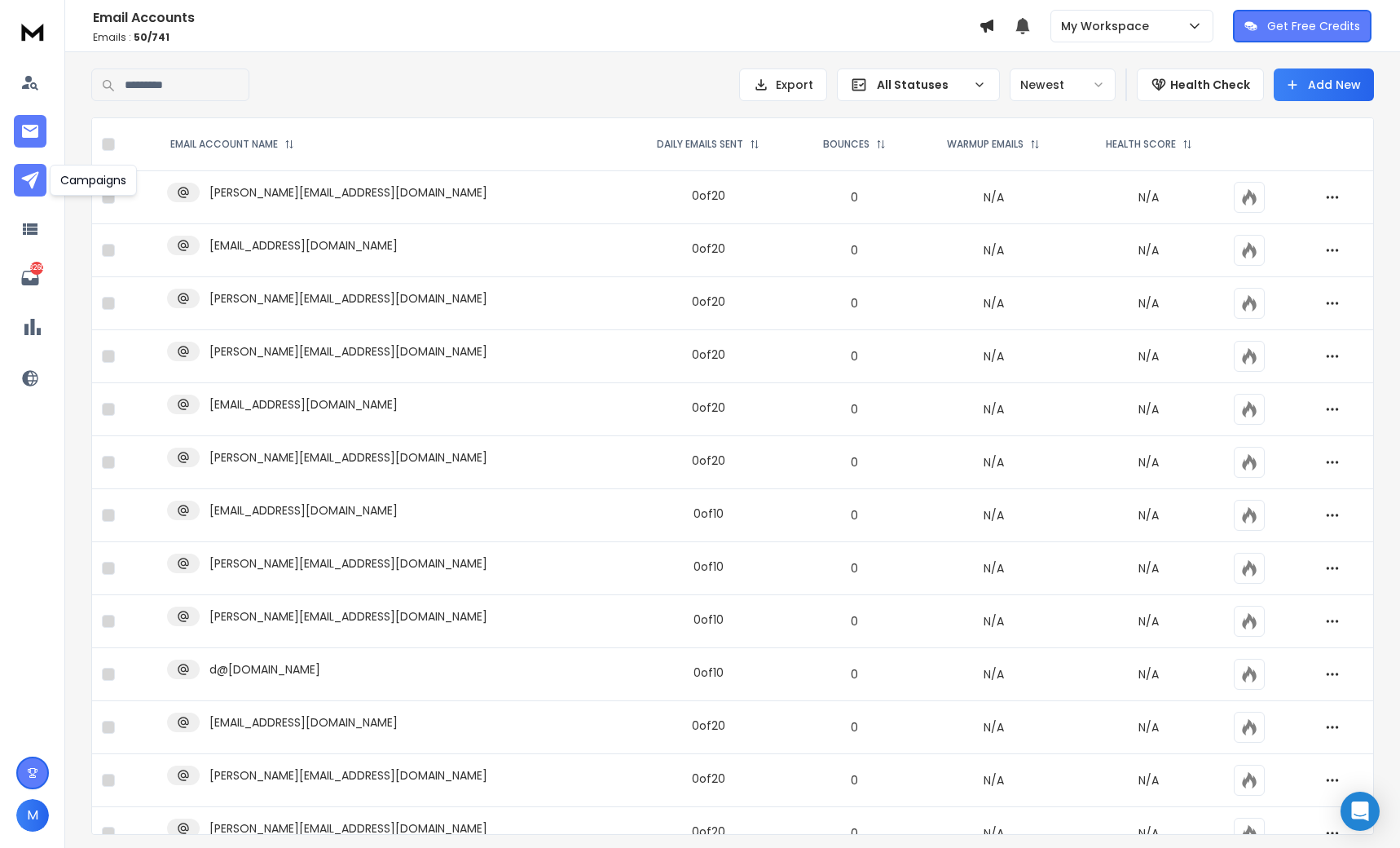
click at [42, 172] on link at bounding box center [30, 180] width 32 height 32
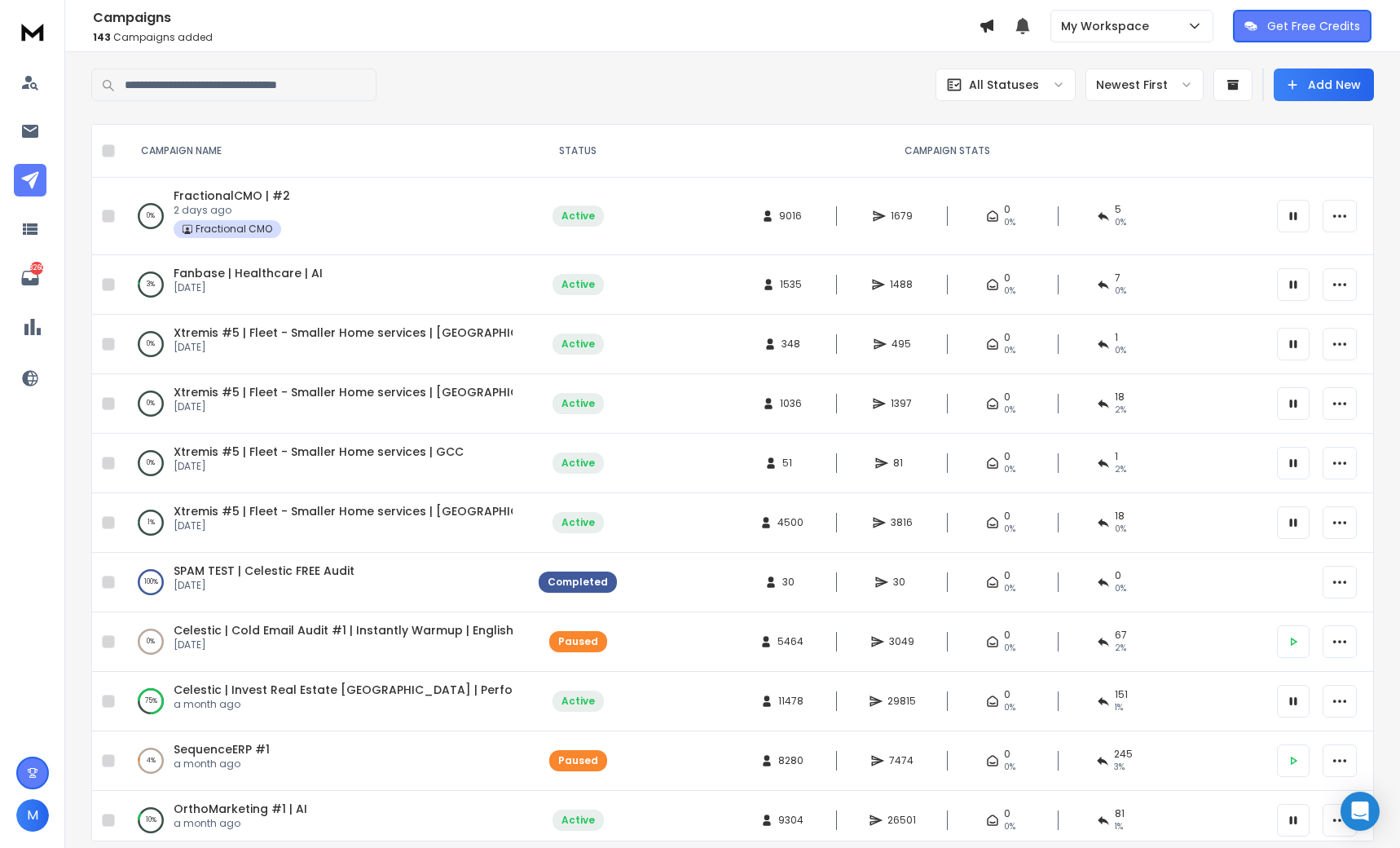
click at [269, 91] on input at bounding box center [233, 85] width 285 height 32
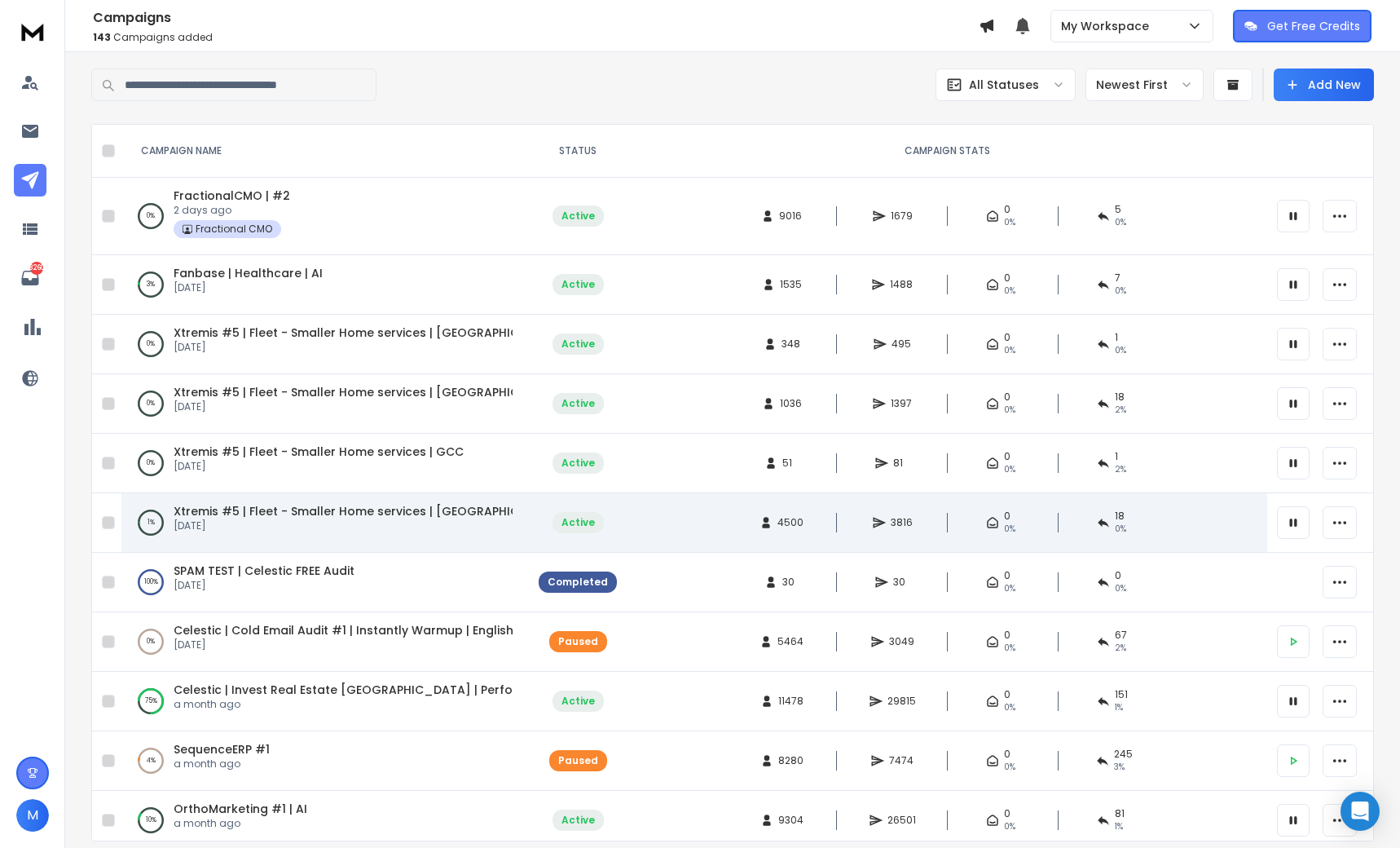
click at [430, 515] on span "Xtremis #5 | Fleet - Smaller Home services | [GEOGRAPHIC_DATA]" at bounding box center [370, 511] width 392 height 16
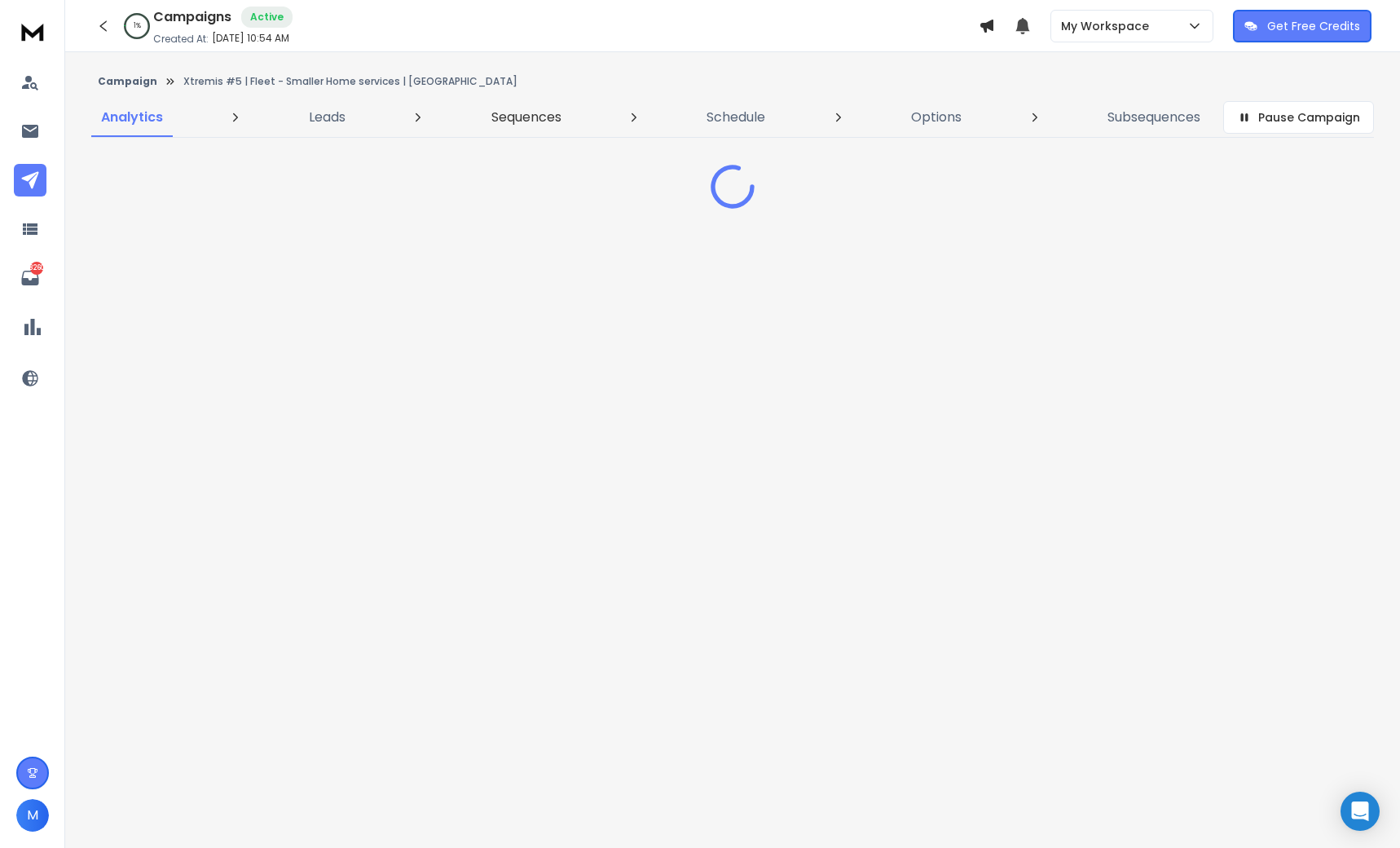
click at [537, 89] on div "Campaign Xtremis #5 | Fleet - Smaller Home services | America" at bounding box center [732, 81] width 1282 height 26
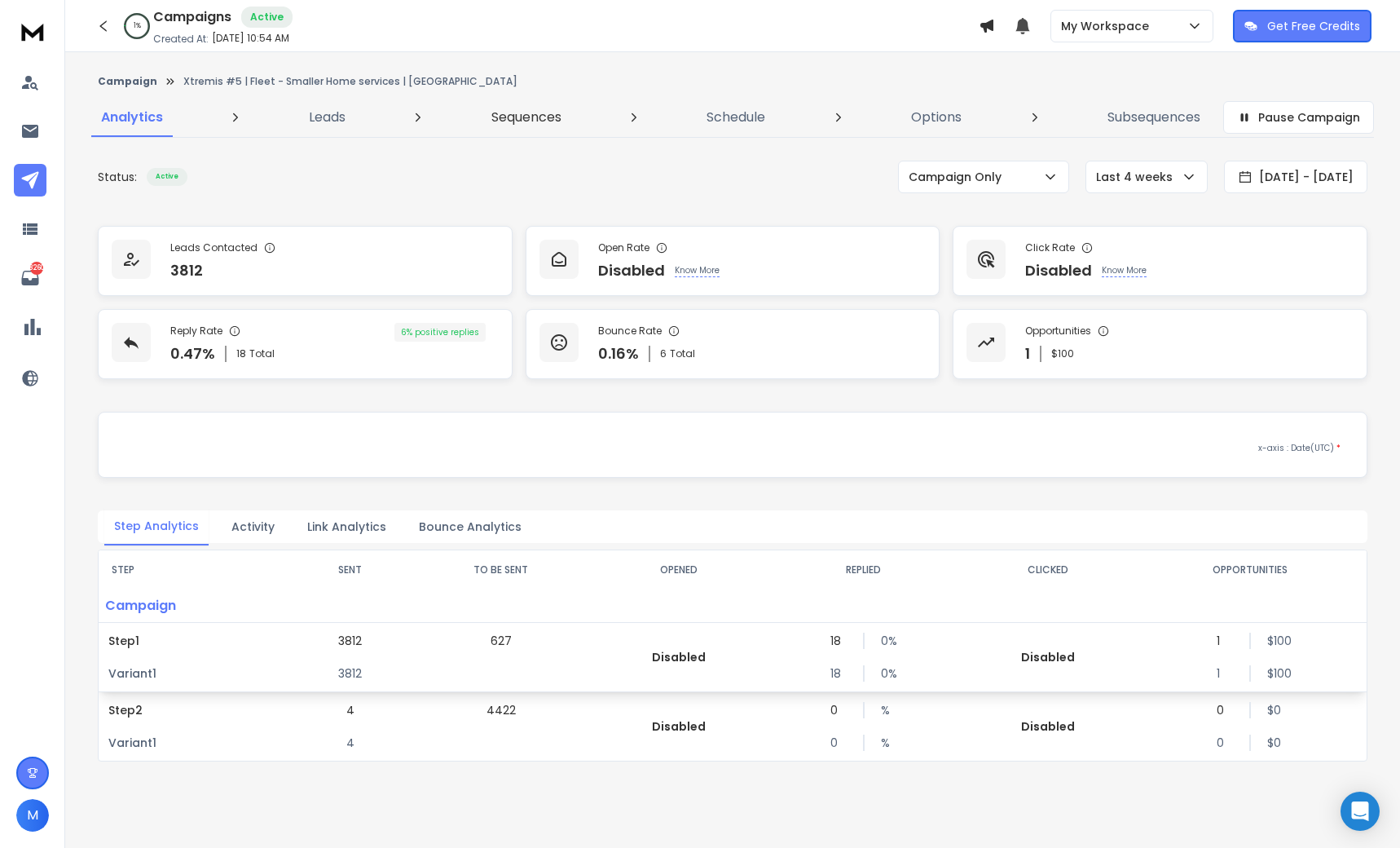
click at [526, 115] on p "Sequences" at bounding box center [527, 117] width 70 height 20
